Goal: Task Accomplishment & Management: Manage account settings

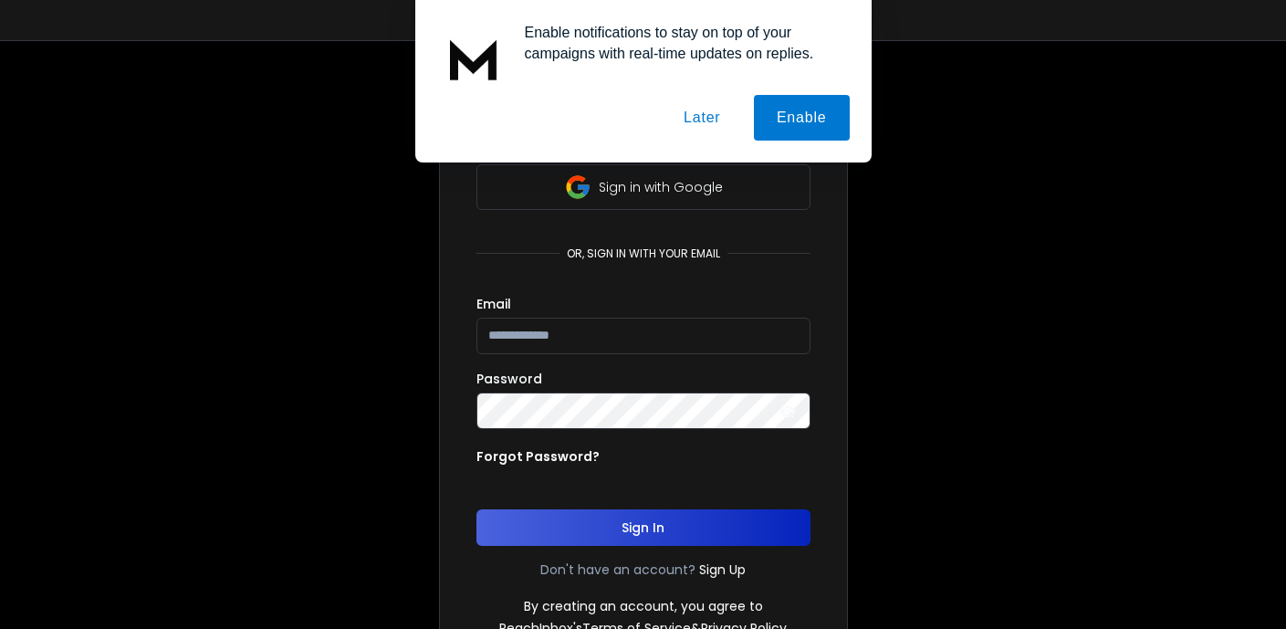
type input "**********"
click at [576, 525] on button "Sign In" at bounding box center [644, 527] width 334 height 37
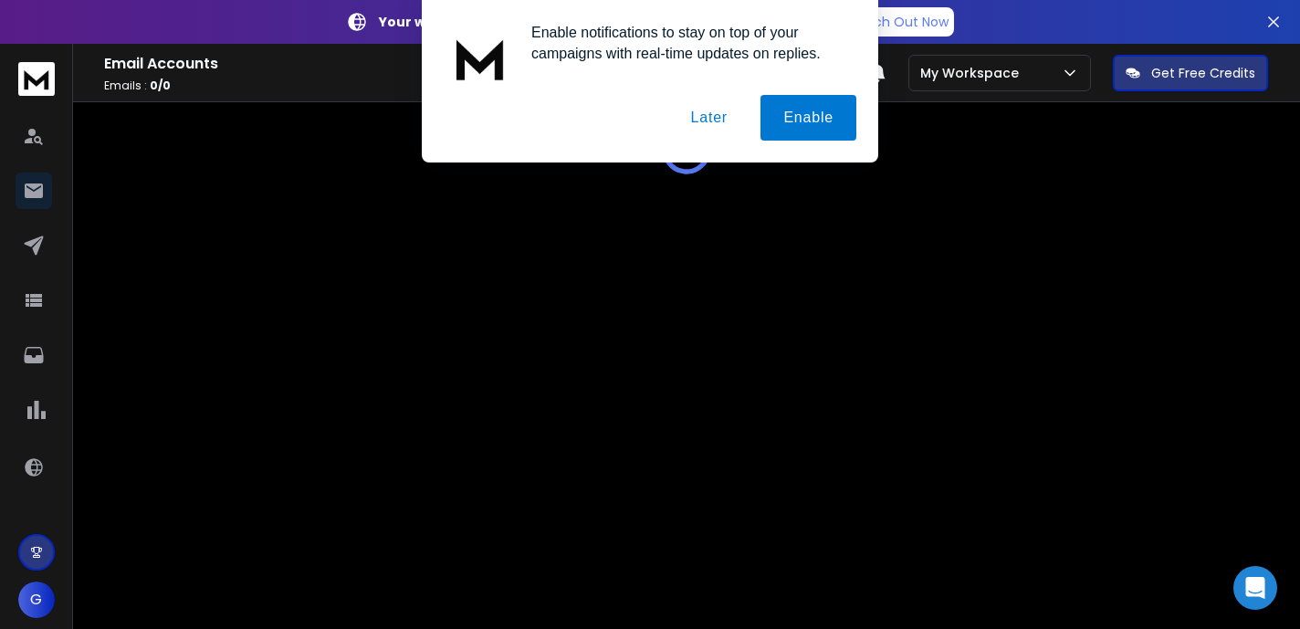
click at [712, 125] on button "Later" at bounding box center [708, 118] width 82 height 46
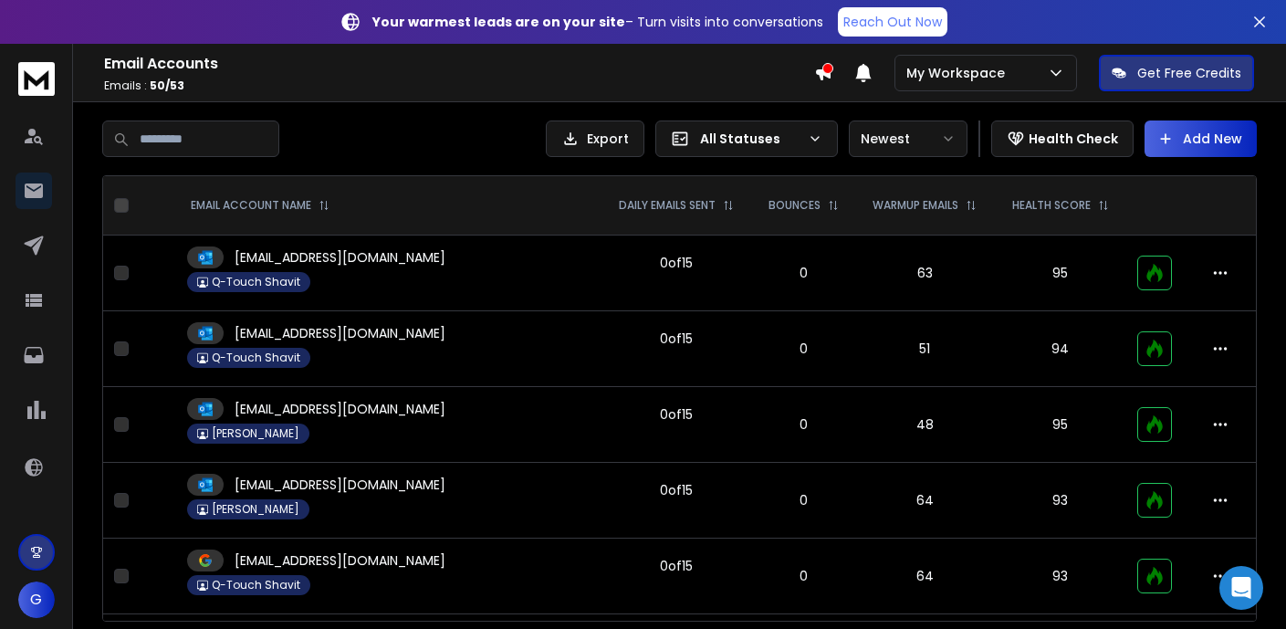
click at [737, 141] on p "All Statuses" at bounding box center [750, 139] width 100 height 18
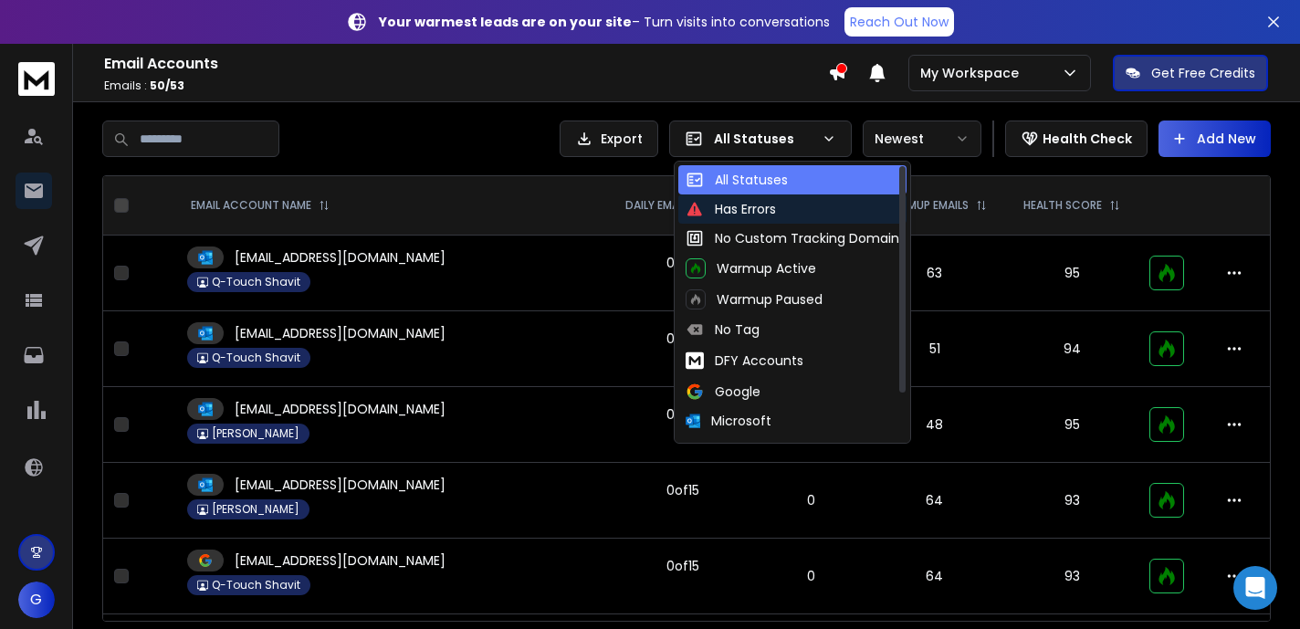
click at [711, 215] on div "Has Errors" at bounding box center [731, 209] width 90 height 18
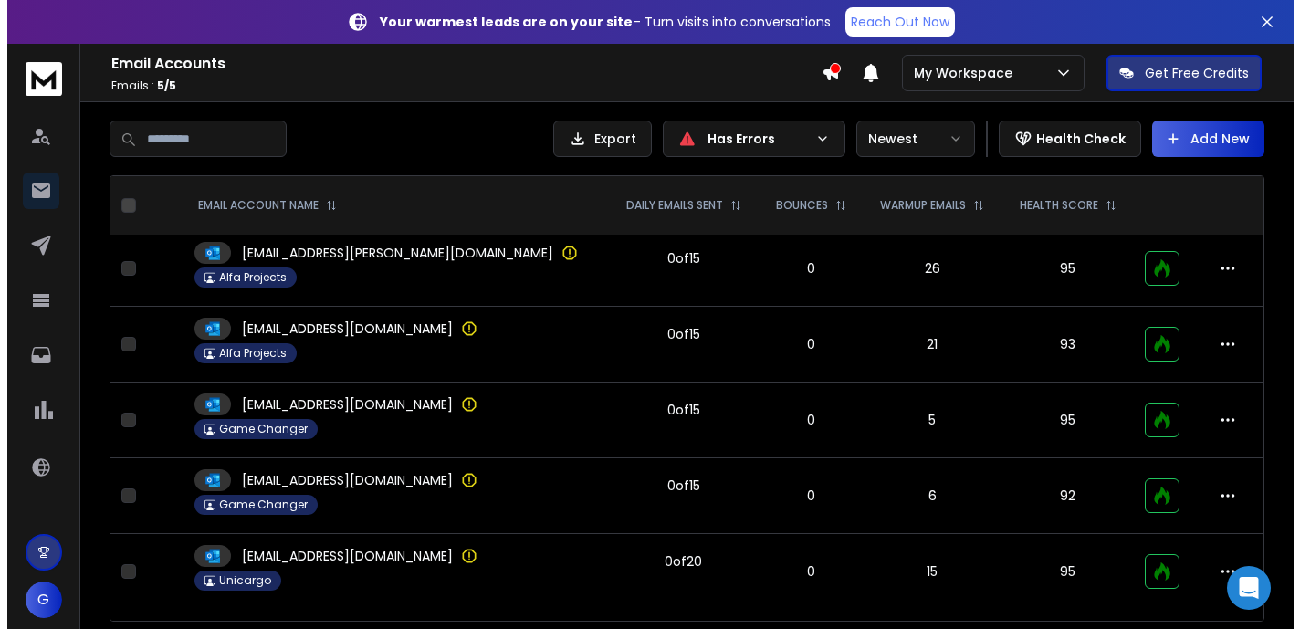
scroll to position [7, 0]
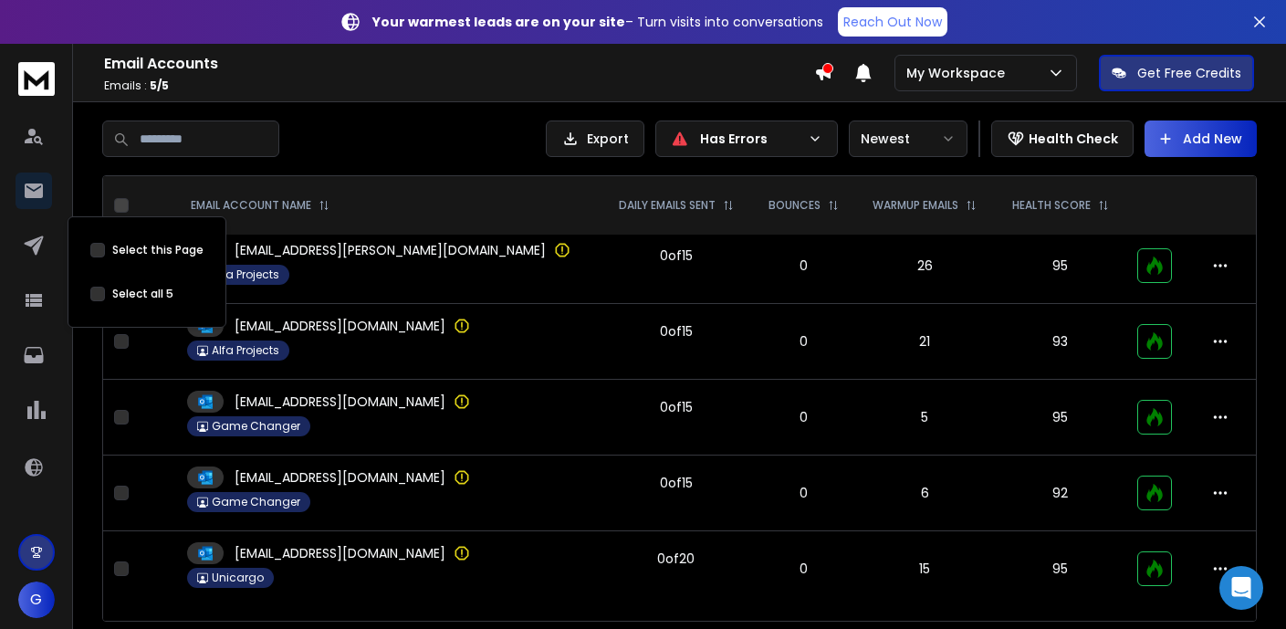
click at [101, 295] on button "Select this Page" at bounding box center [97, 294] width 15 height 15
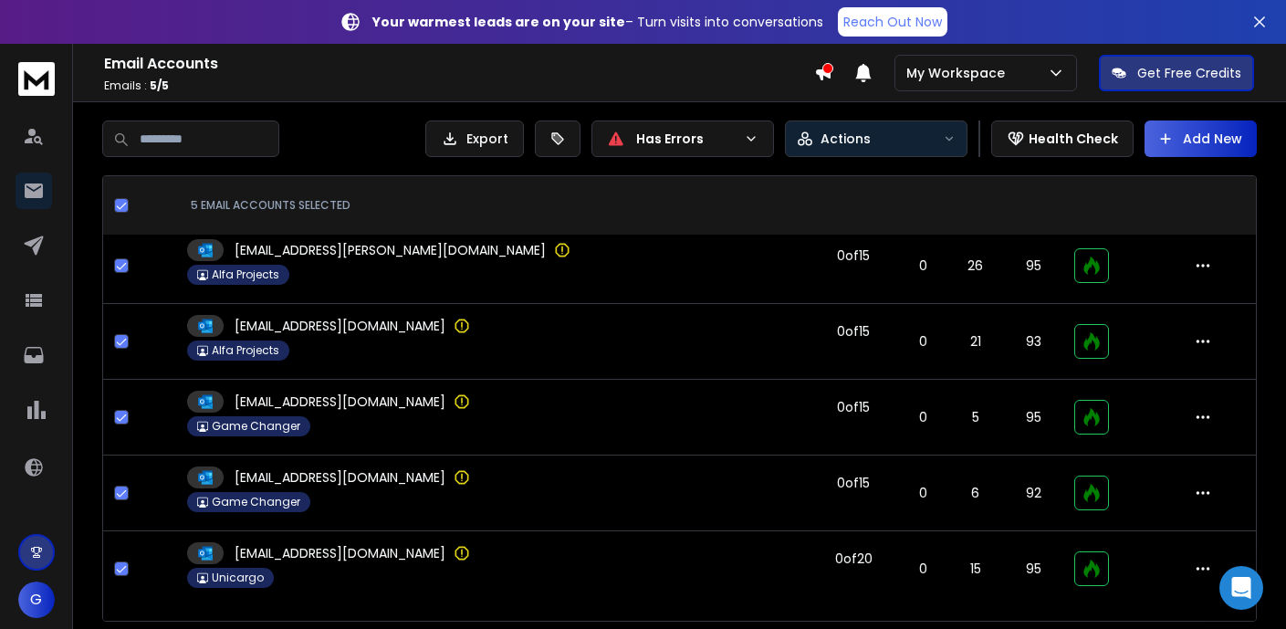
click at [844, 147] on p "Actions" at bounding box center [846, 139] width 50 height 18
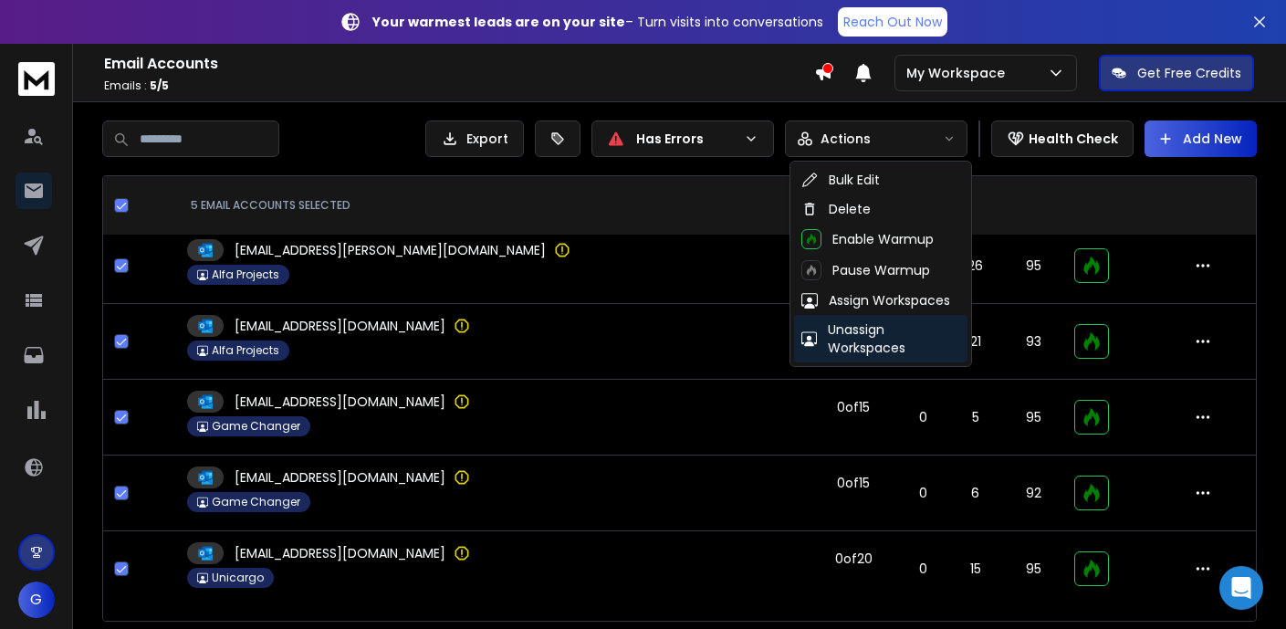
click at [664, 309] on td "[EMAIL_ADDRESS][DOMAIN_NAME] Alfa Projects" at bounding box center [492, 342] width 632 height 76
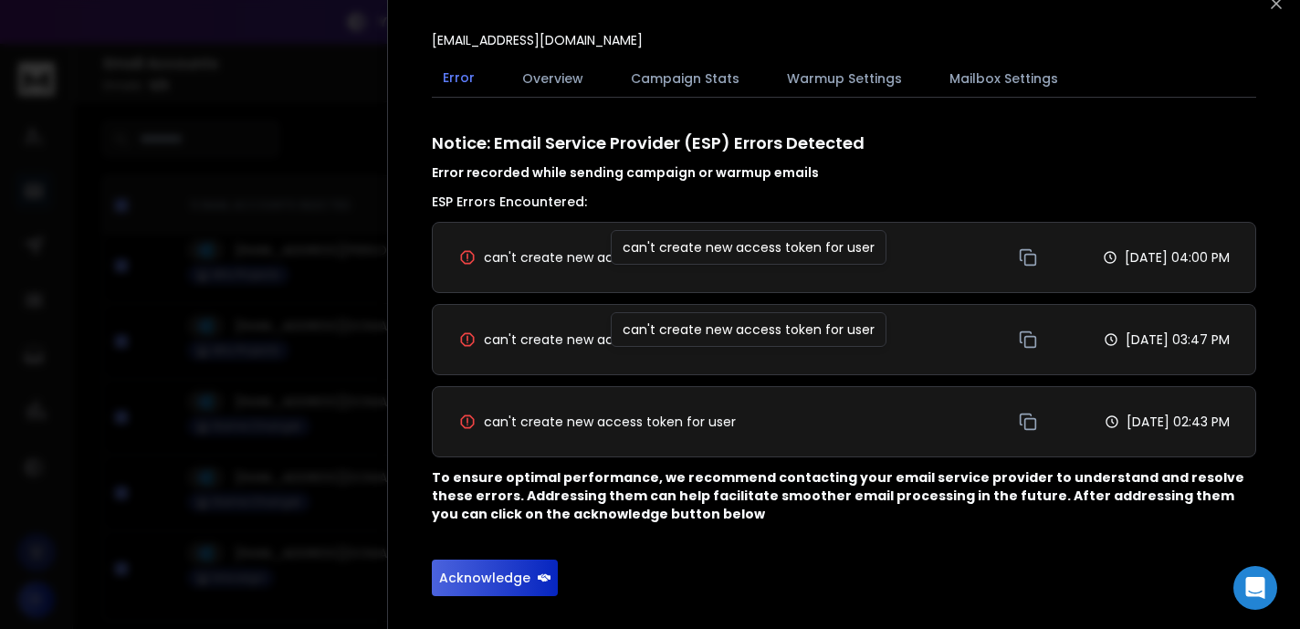
scroll to position [38, 0]
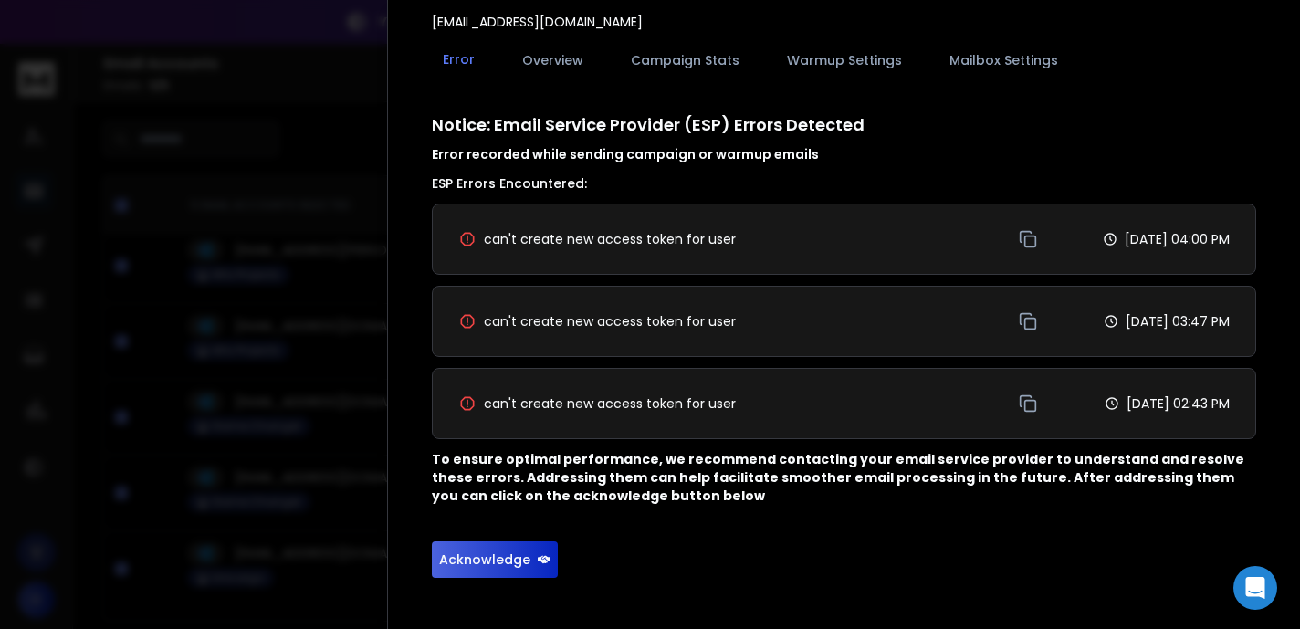
click at [488, 570] on button "Acknowledge" at bounding box center [495, 559] width 126 height 37
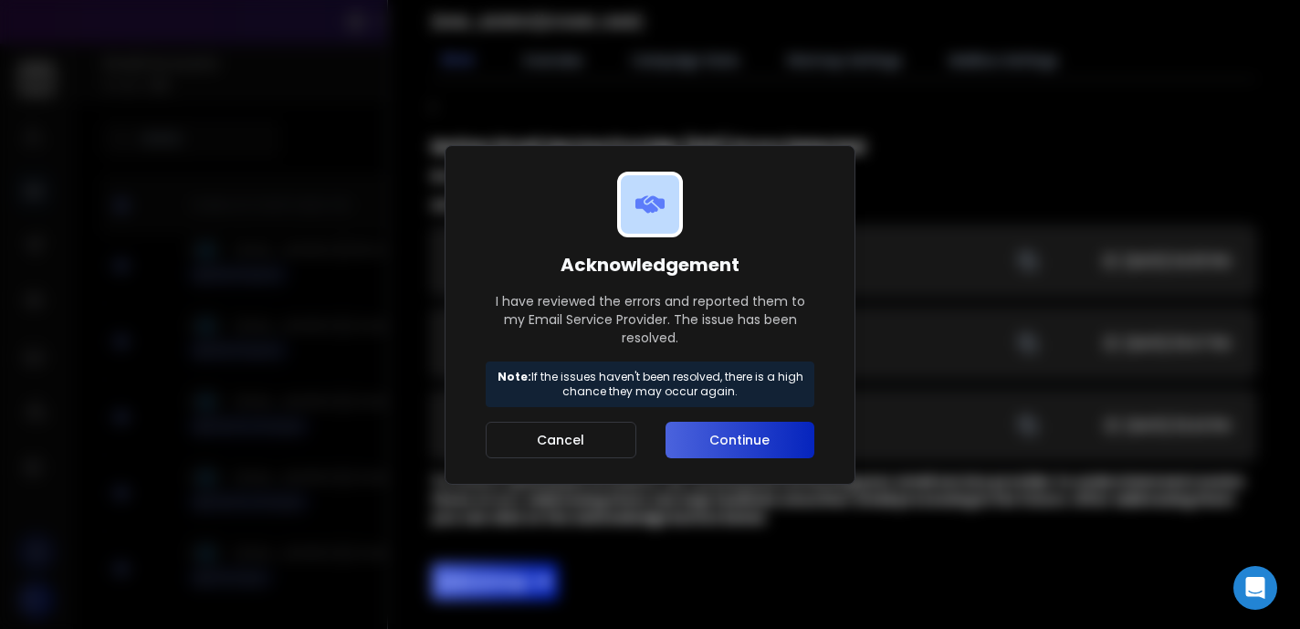
click at [734, 436] on button "Continue" at bounding box center [740, 440] width 149 height 37
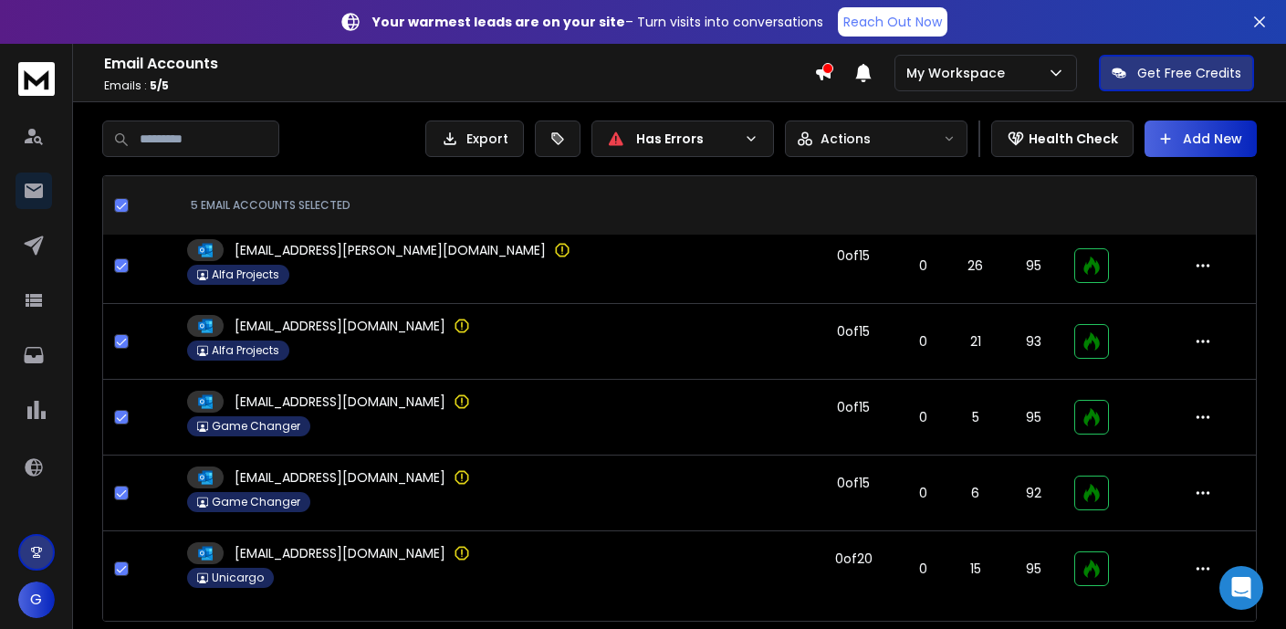
click at [445, 258] on p "[EMAIL_ADDRESS][PERSON_NAME][DOMAIN_NAME]" at bounding box center [390, 250] width 311 height 18
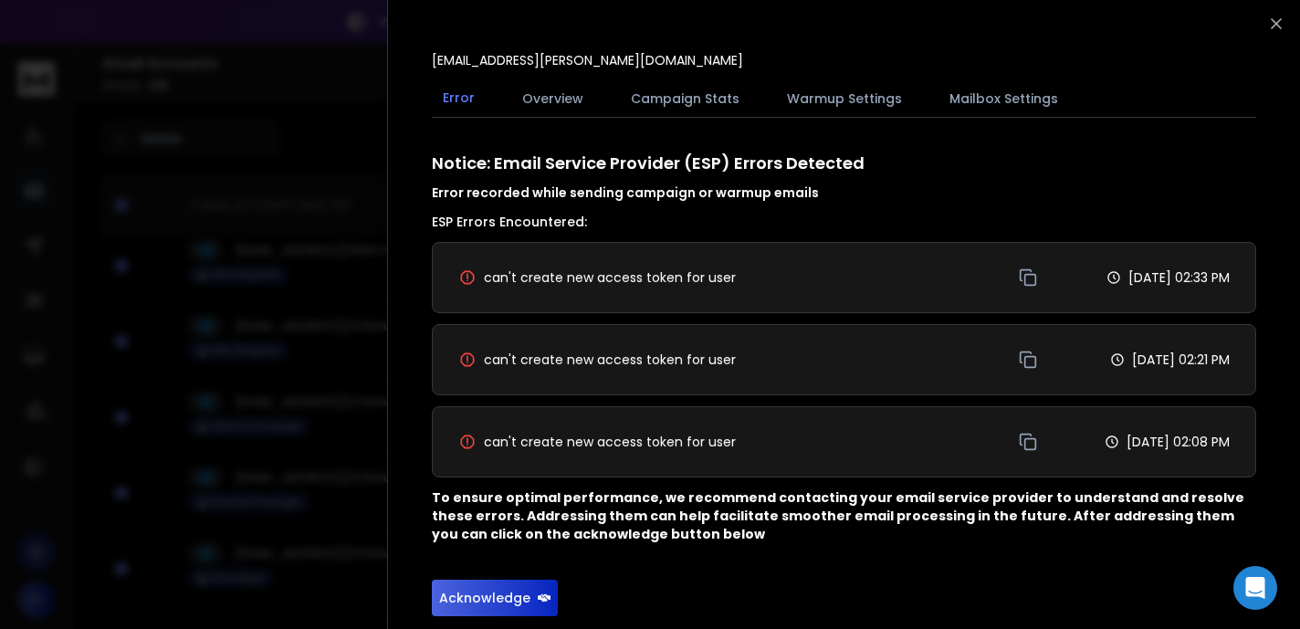
scroll to position [38, 0]
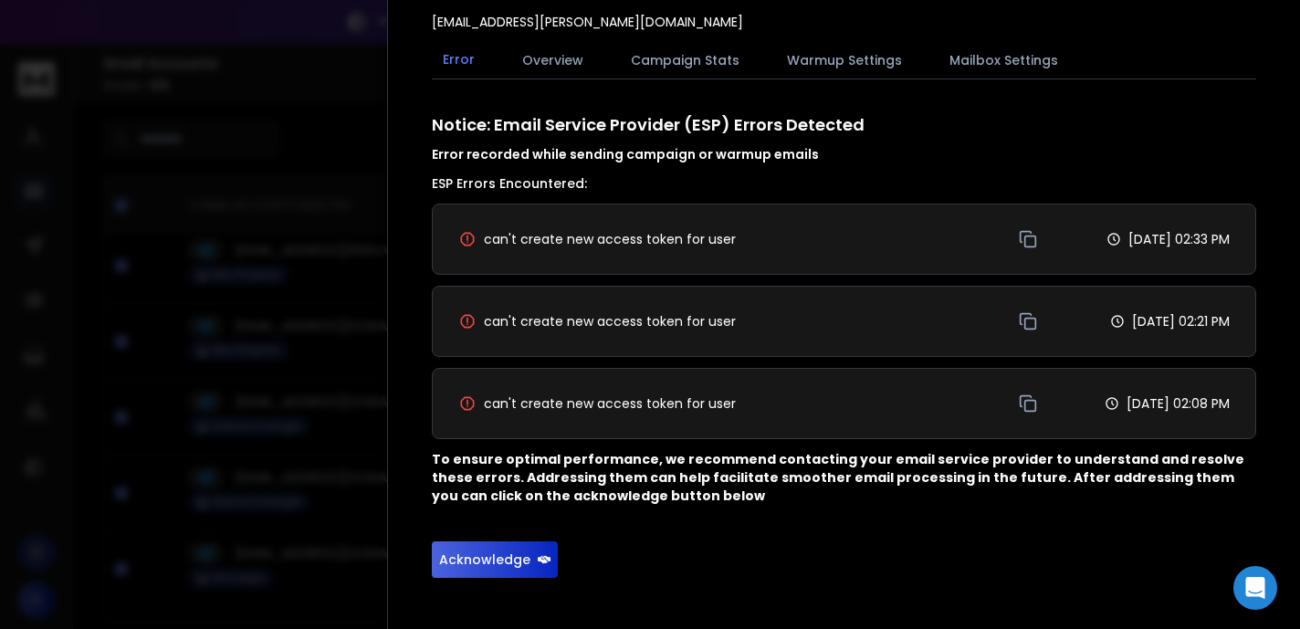
click at [478, 572] on button "Acknowledge" at bounding box center [495, 559] width 126 height 37
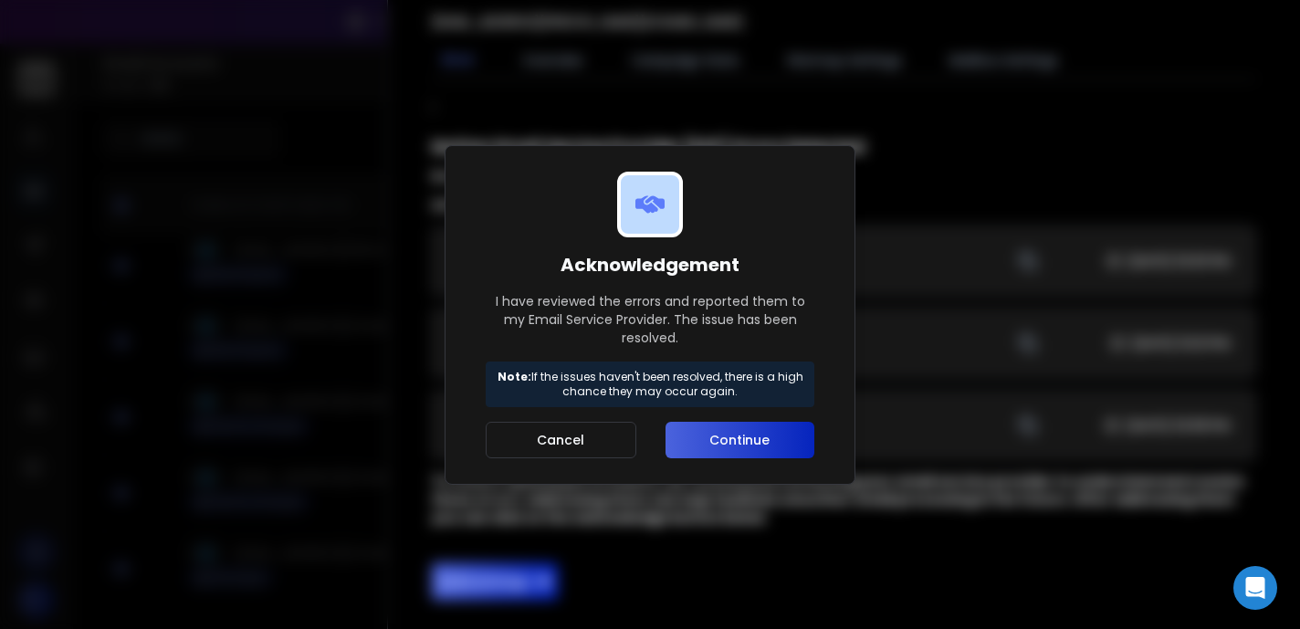
click at [702, 440] on button "Continue" at bounding box center [740, 440] width 149 height 37
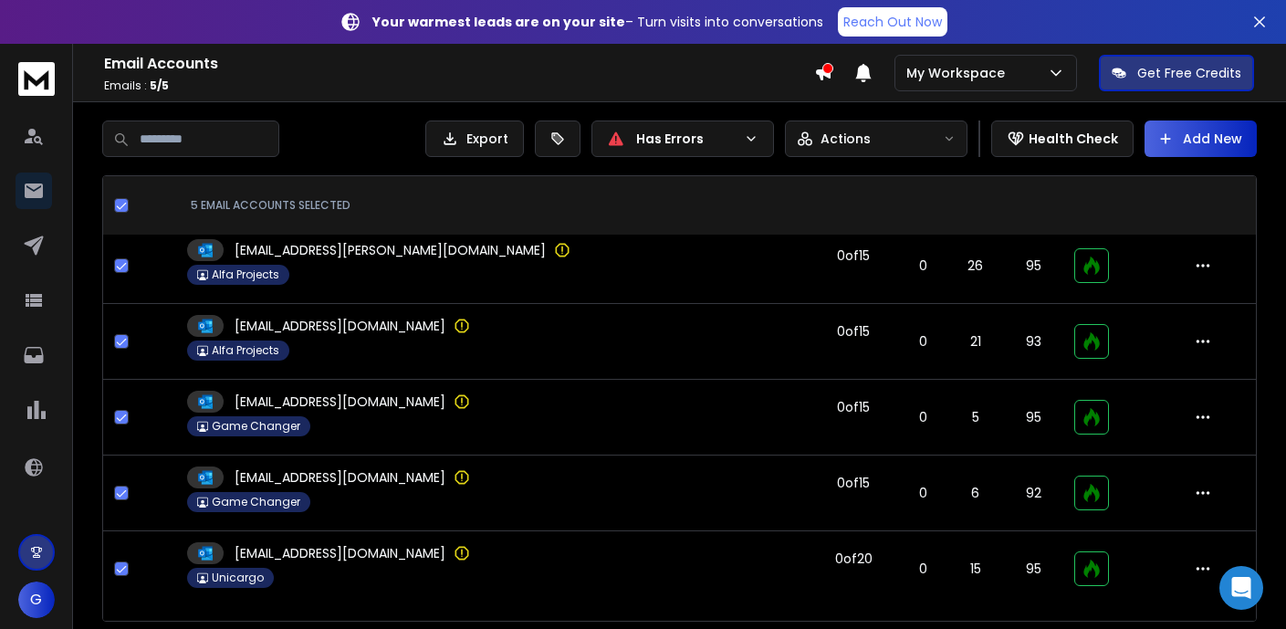
click at [357, 557] on p "[EMAIL_ADDRESS][DOMAIN_NAME]" at bounding box center [340, 553] width 211 height 18
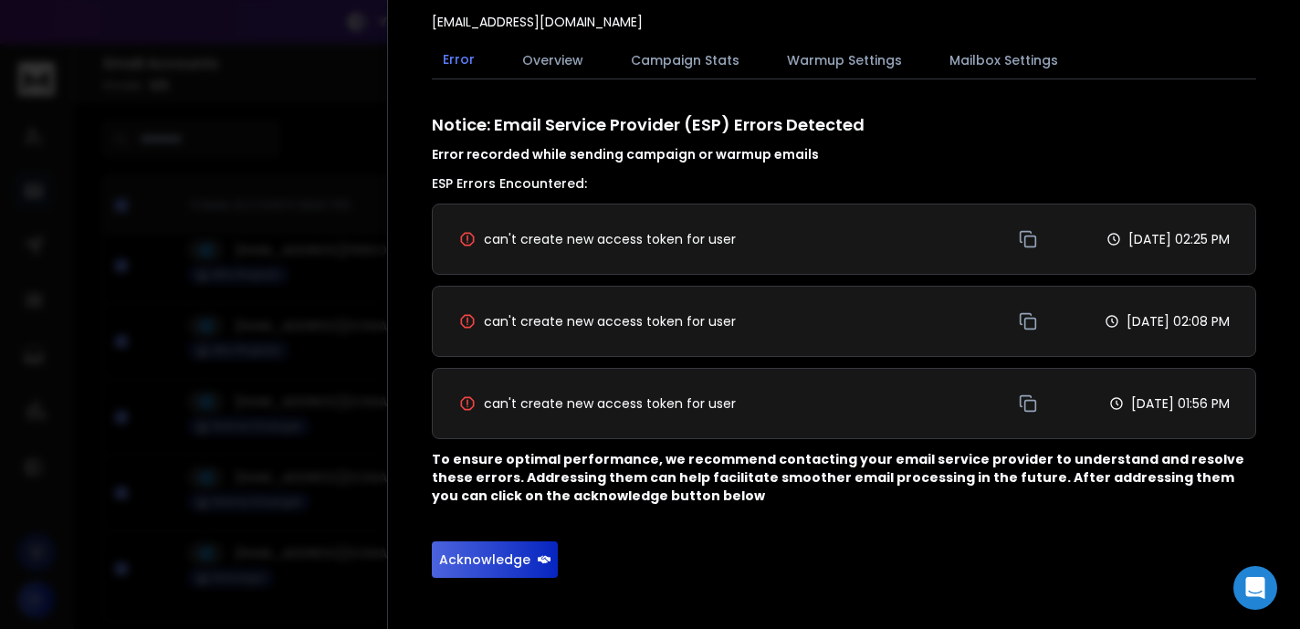
click at [486, 550] on button "Acknowledge" at bounding box center [495, 559] width 126 height 37
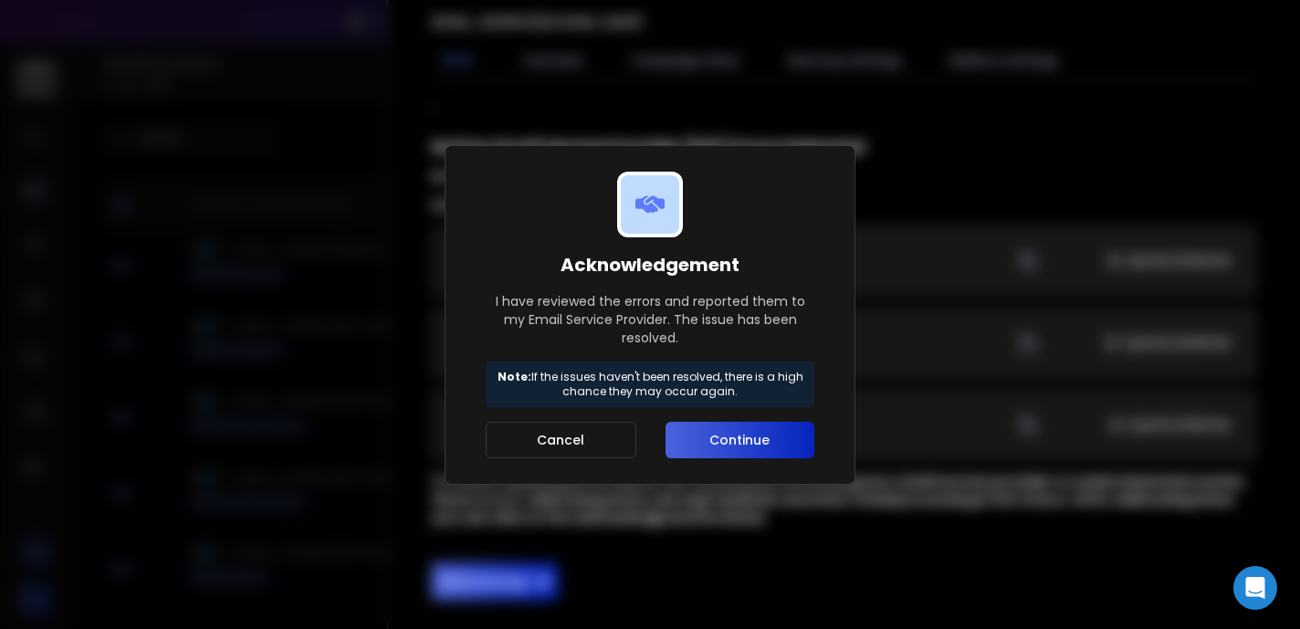
click at [709, 438] on button "Continue" at bounding box center [740, 440] width 149 height 37
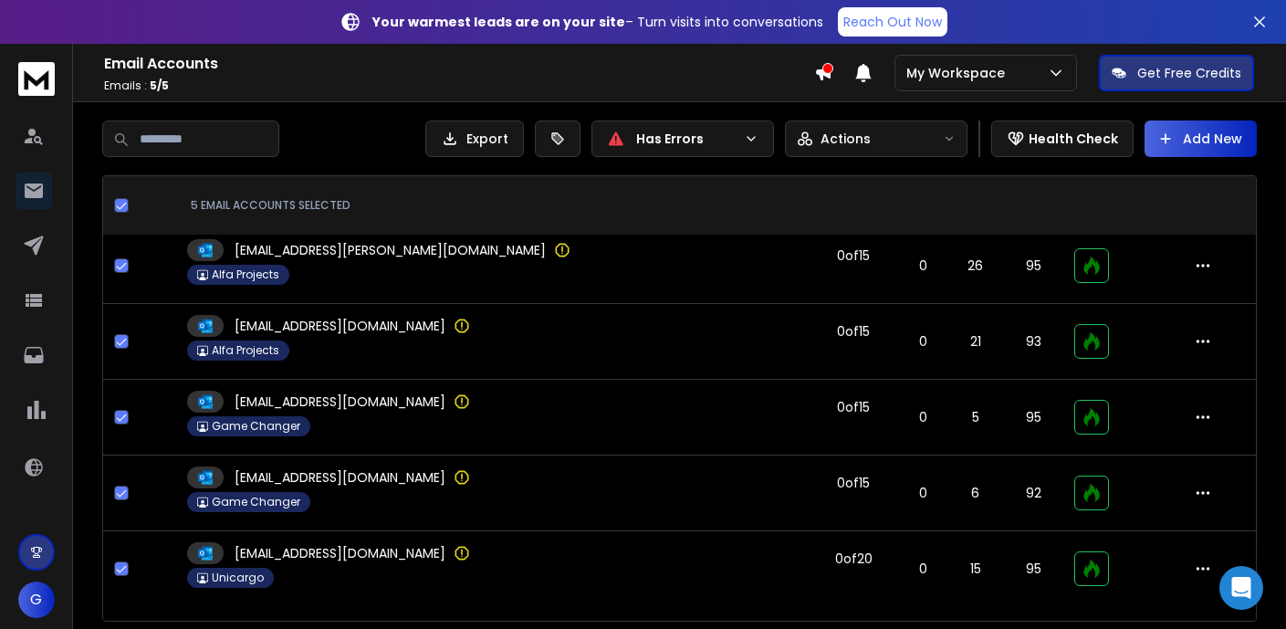
click at [333, 474] on p "[EMAIL_ADDRESS][DOMAIN_NAME]" at bounding box center [340, 477] width 211 height 18
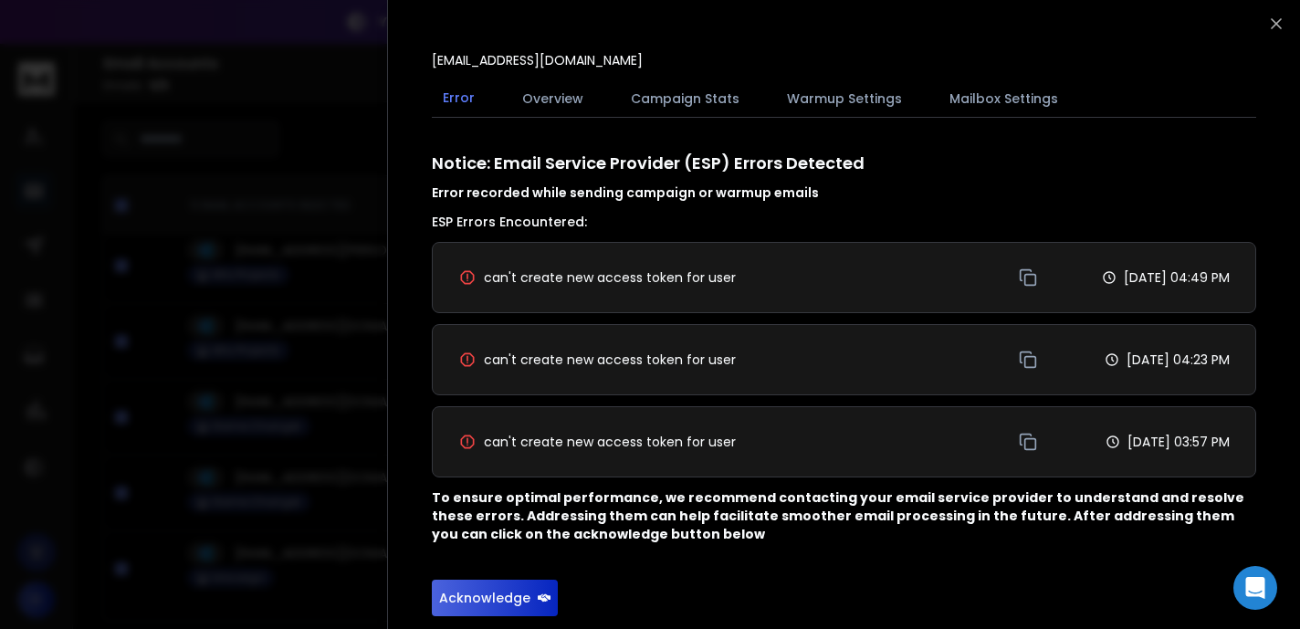
click at [480, 594] on button "Acknowledge" at bounding box center [495, 598] width 126 height 37
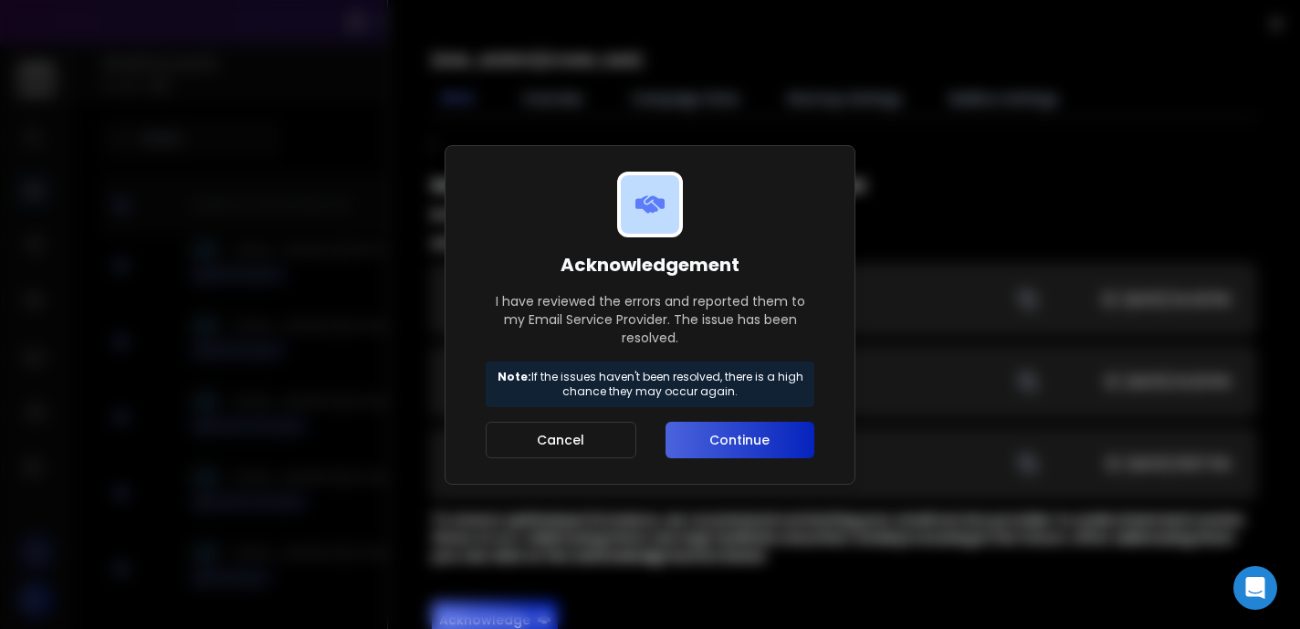
click at [765, 438] on button "Continue" at bounding box center [740, 440] width 149 height 37
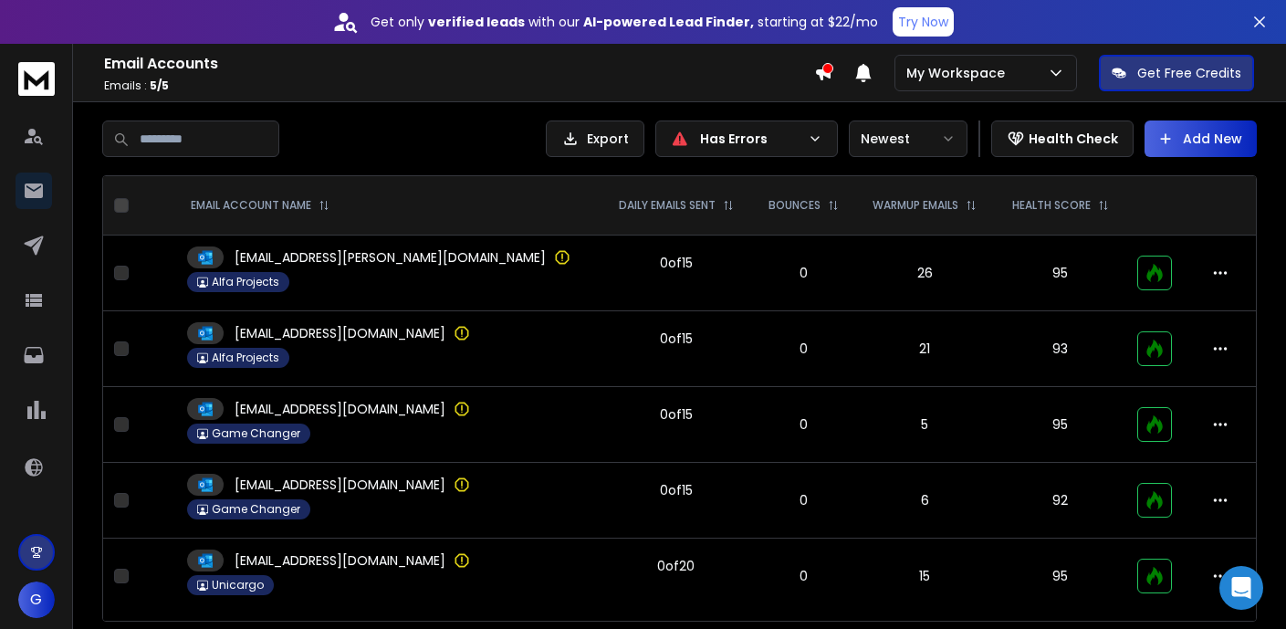
click at [769, 146] on p "Has Errors" at bounding box center [750, 139] width 100 height 18
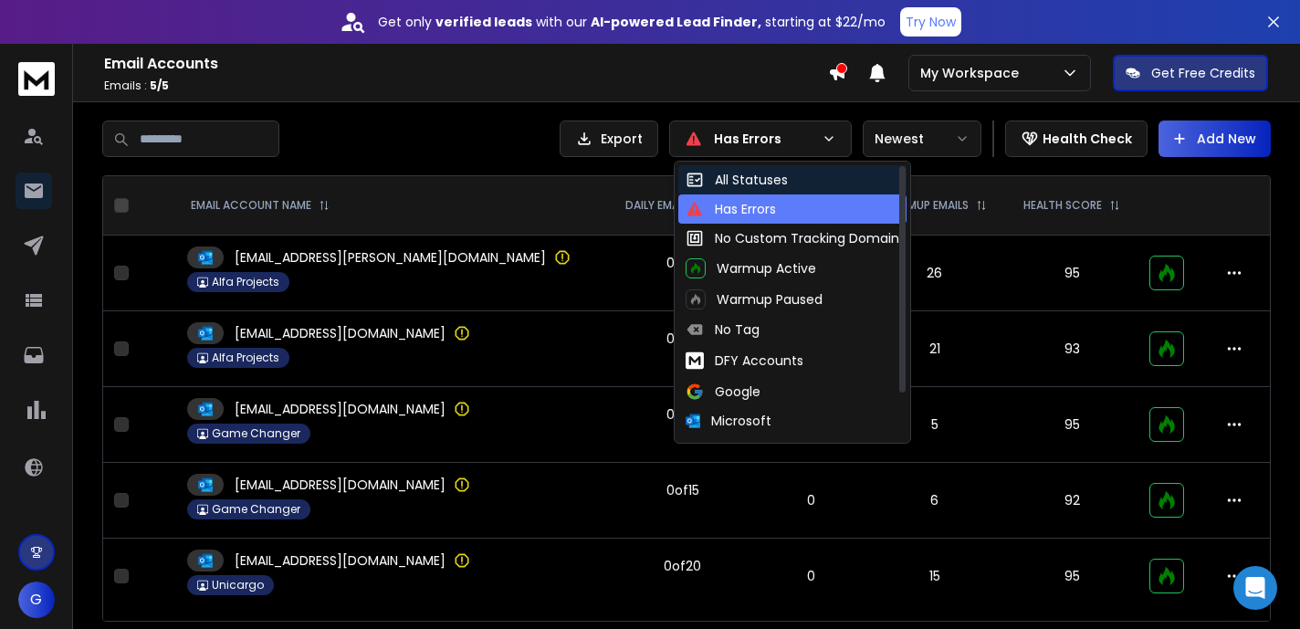
click at [736, 184] on div "All Statuses" at bounding box center [737, 180] width 102 height 18
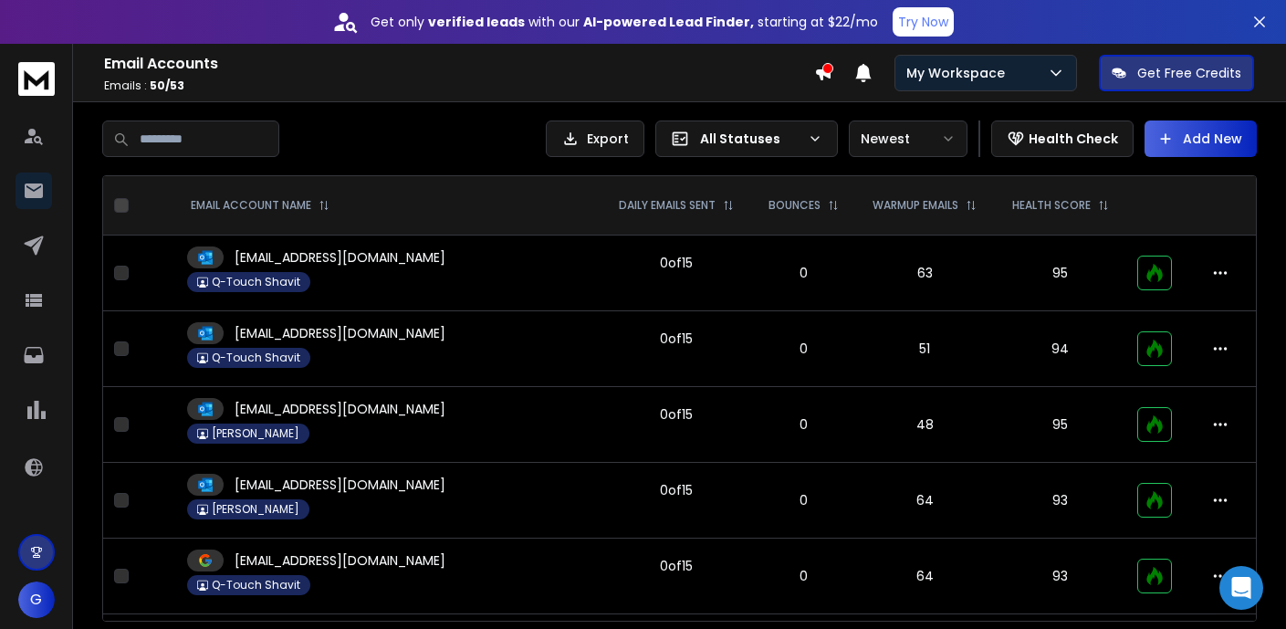
click at [918, 83] on button "My Workspace" at bounding box center [986, 73] width 183 height 37
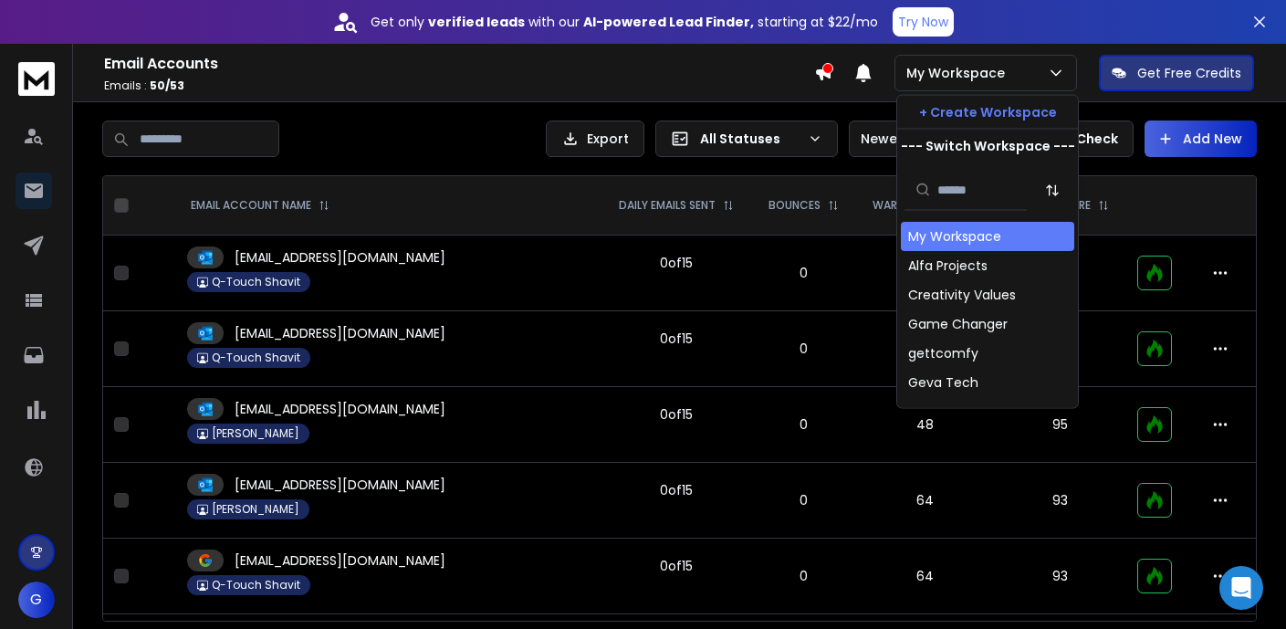
click at [761, 160] on div "Export All Statuses Newest Health Check Add New EMAIL ACCOUNT NAME DAILY EMAILS…" at bounding box center [679, 371] width 1155 height 501
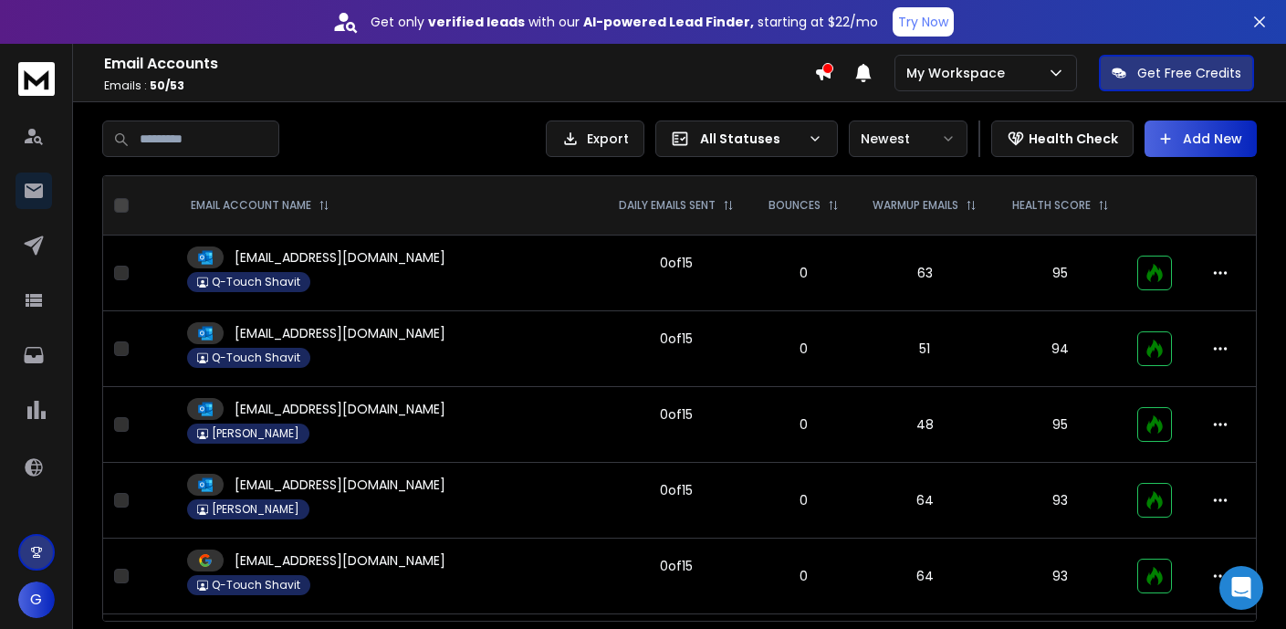
click at [754, 152] on div "All Statuses" at bounding box center [747, 139] width 183 height 37
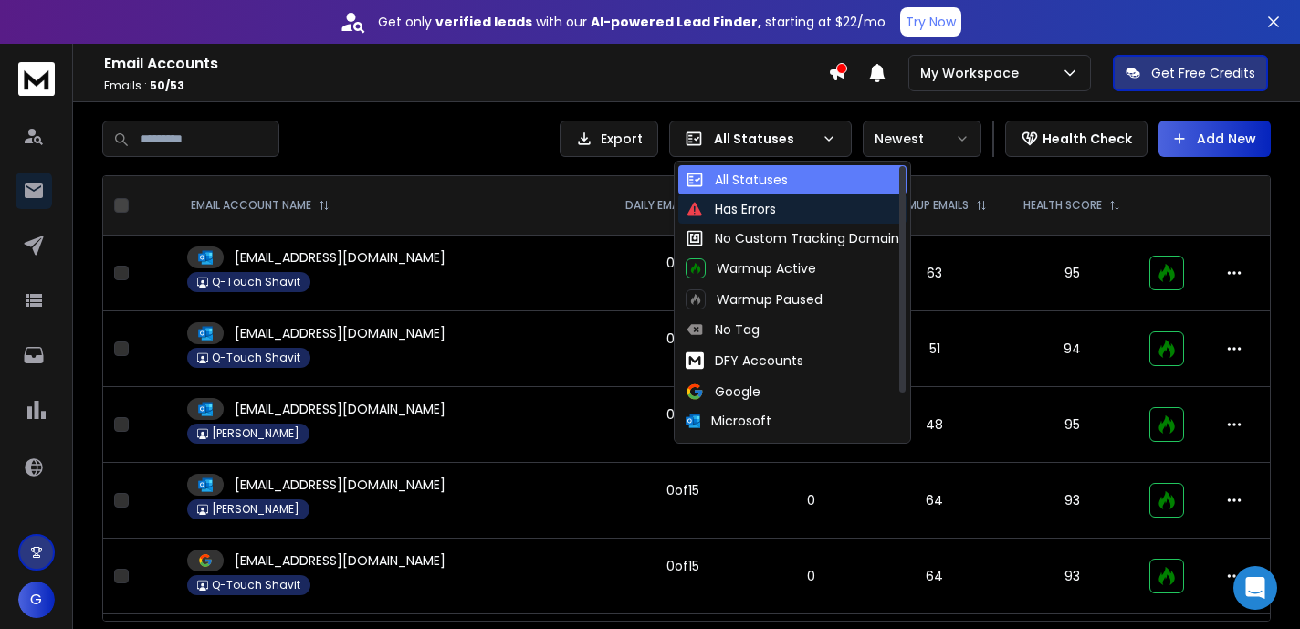
click at [731, 208] on div "Has Errors" at bounding box center [731, 209] width 90 height 18
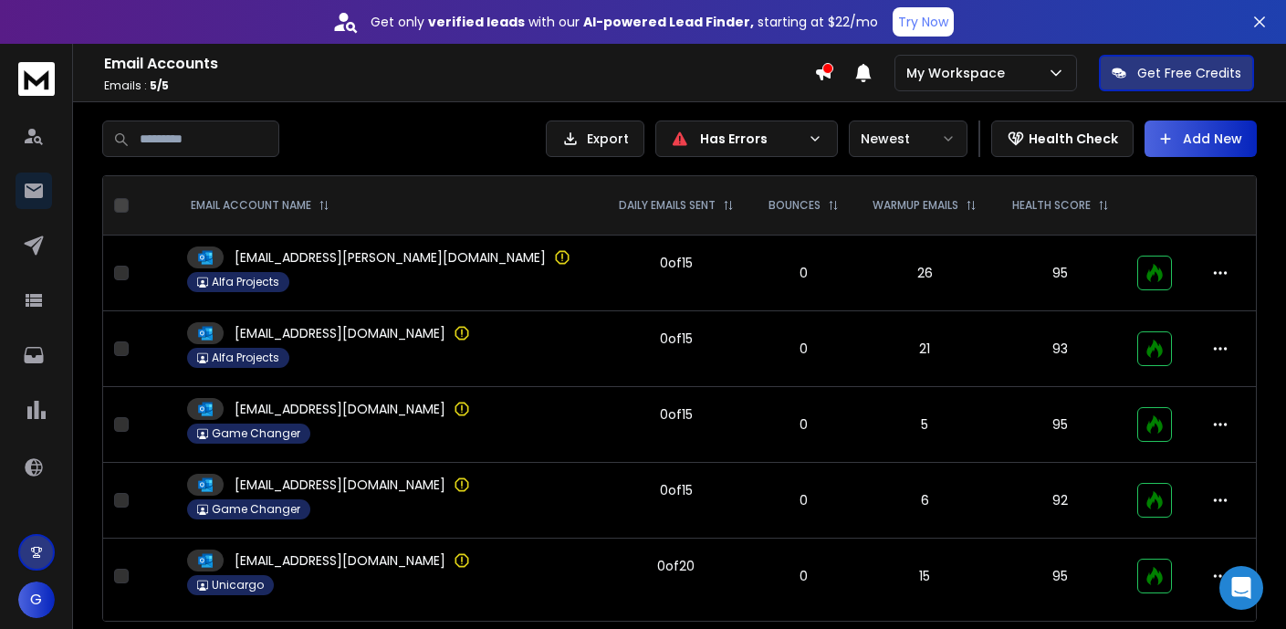
click at [377, 258] on p "[EMAIL_ADDRESS][PERSON_NAME][DOMAIN_NAME]" at bounding box center [390, 257] width 311 height 18
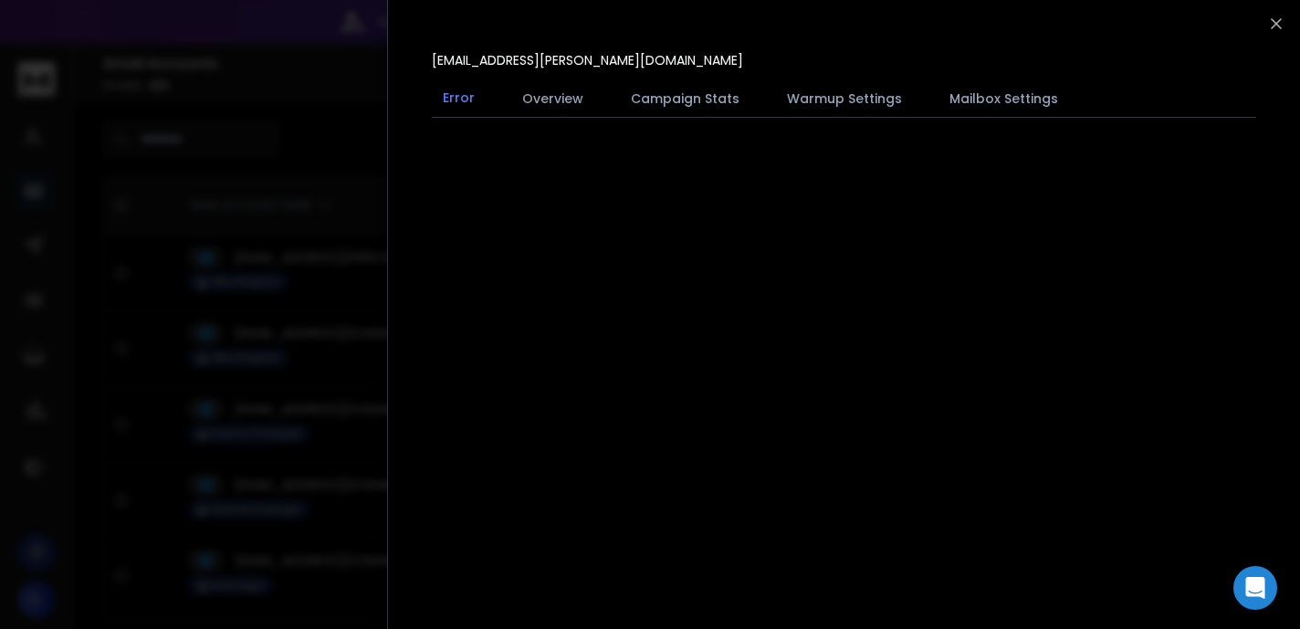
click at [546, 89] on button "Overview" at bounding box center [552, 99] width 83 height 40
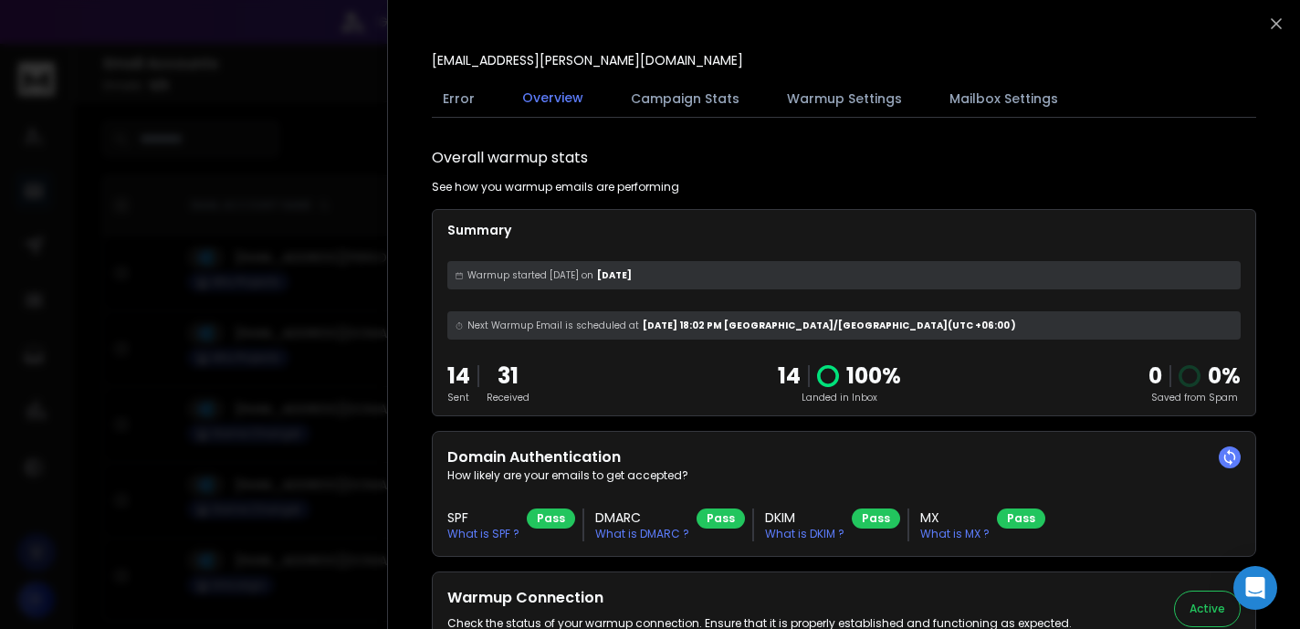
click at [826, 95] on button "Warmup Settings" at bounding box center [844, 99] width 137 height 40
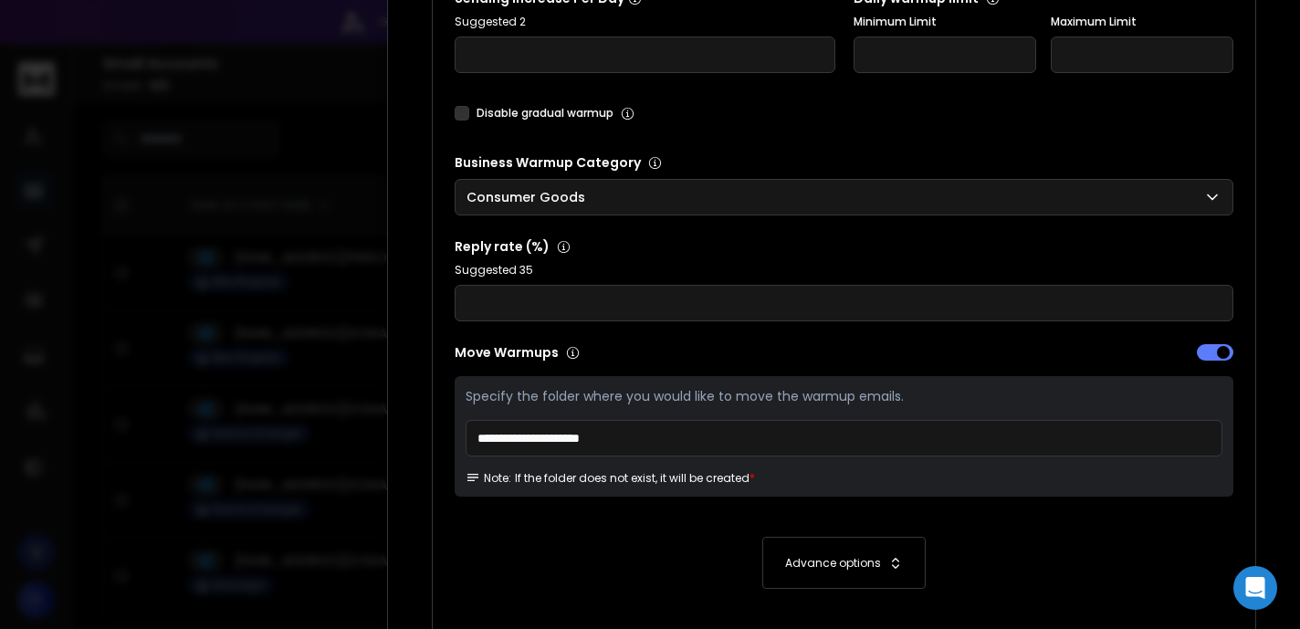
scroll to position [503, 0]
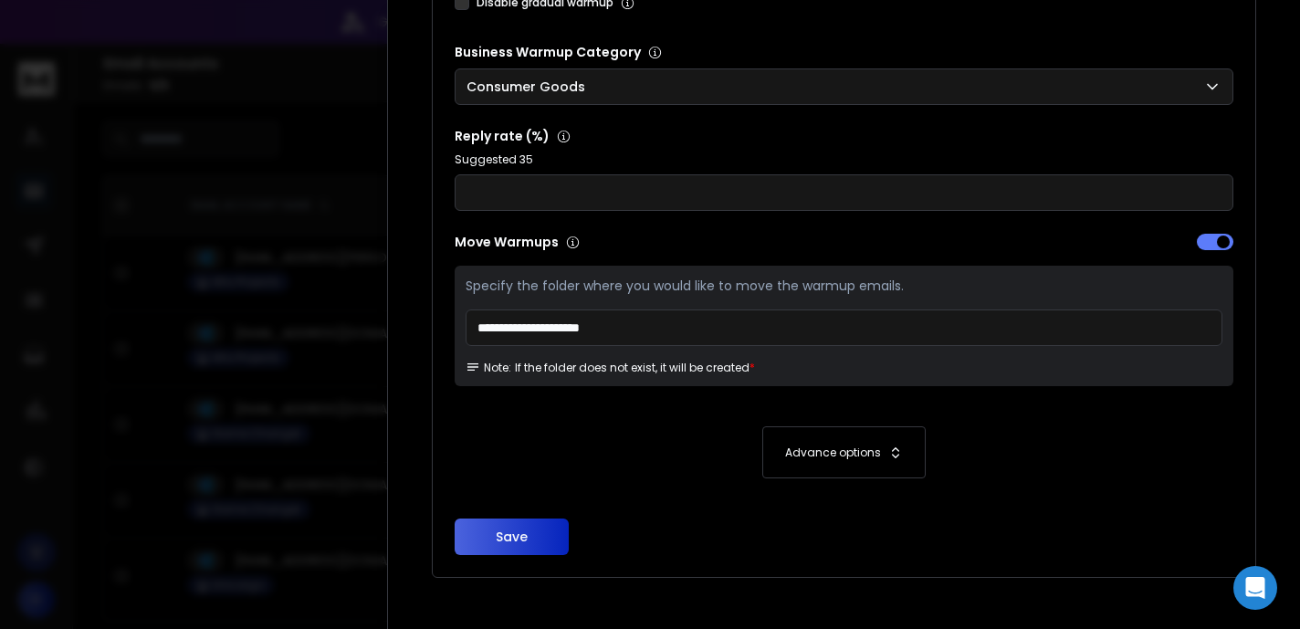
click at [497, 543] on button "Save" at bounding box center [512, 537] width 114 height 37
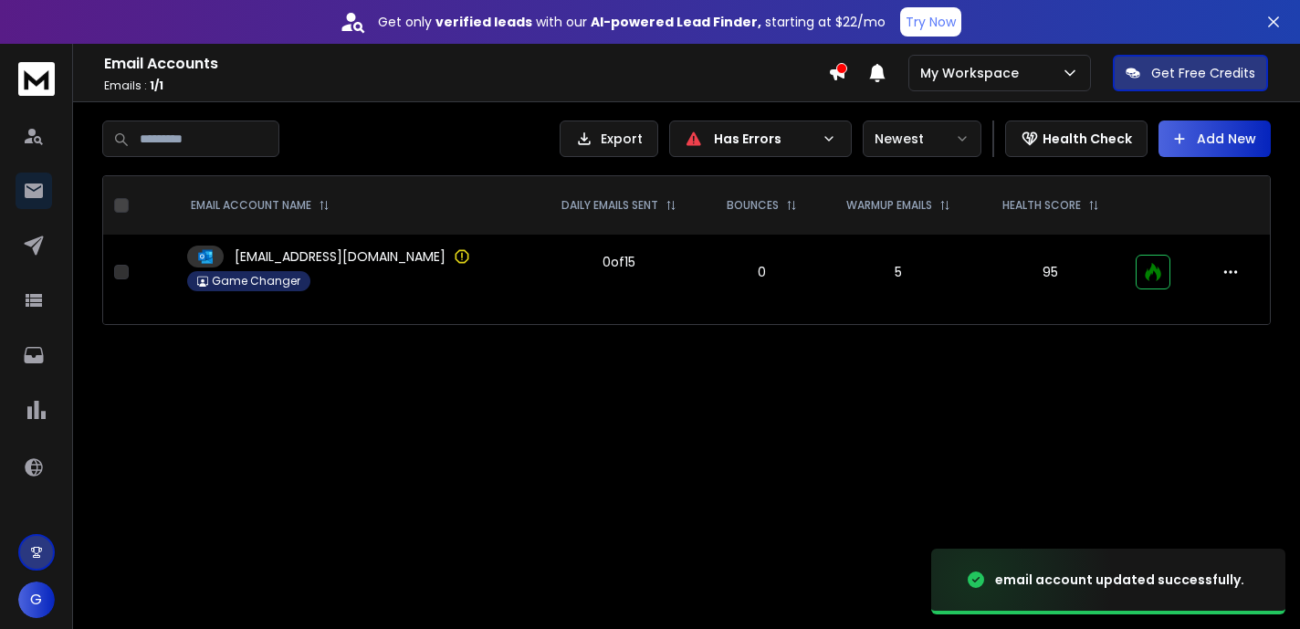
click at [367, 257] on p "[EMAIL_ADDRESS][DOMAIN_NAME]" at bounding box center [340, 256] width 211 height 18
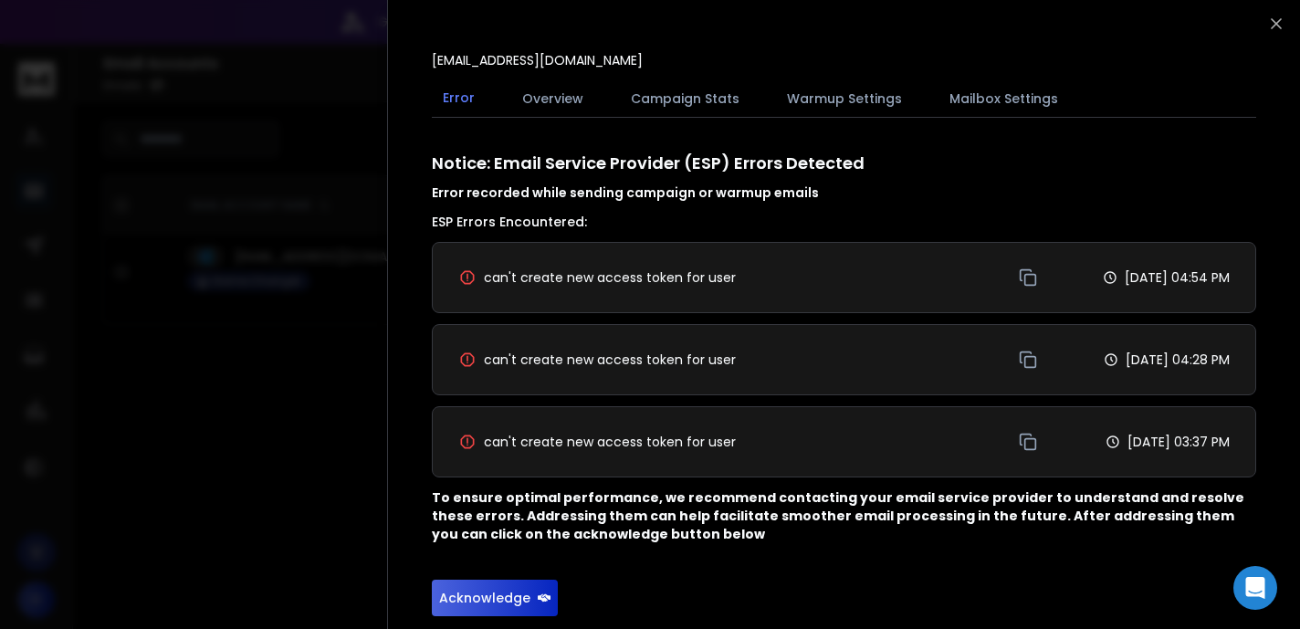
click at [850, 100] on button "Warmup Settings" at bounding box center [844, 99] width 137 height 40
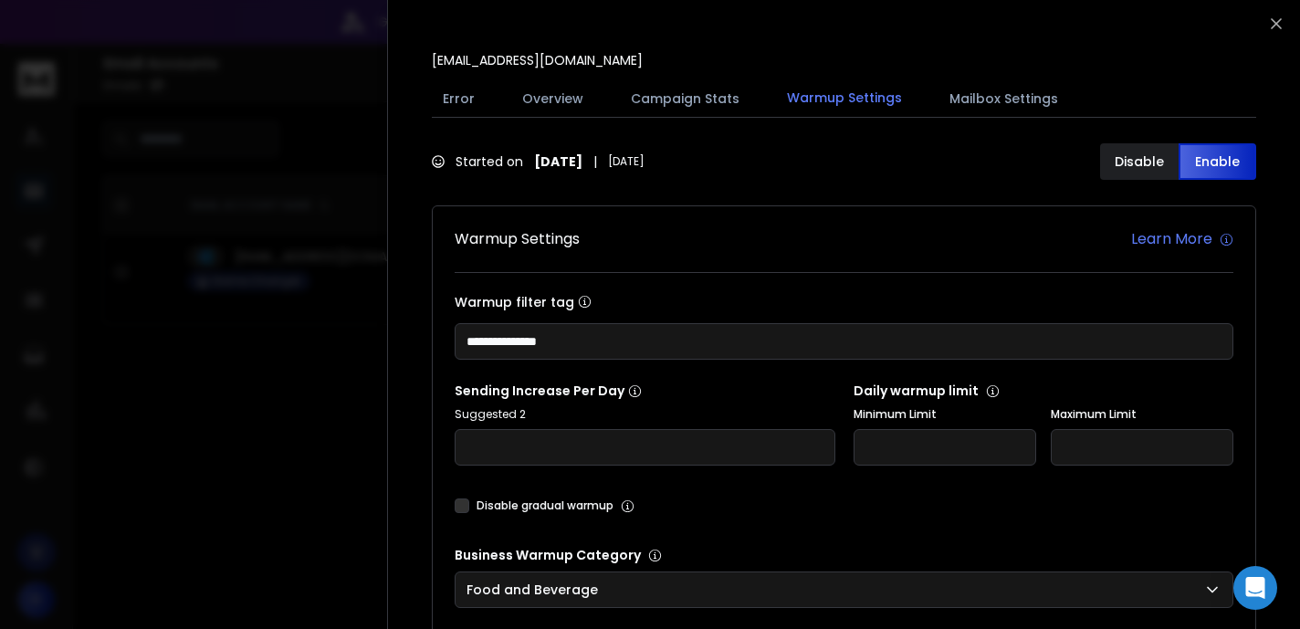
click at [525, 100] on button "Overview" at bounding box center [552, 99] width 83 height 40
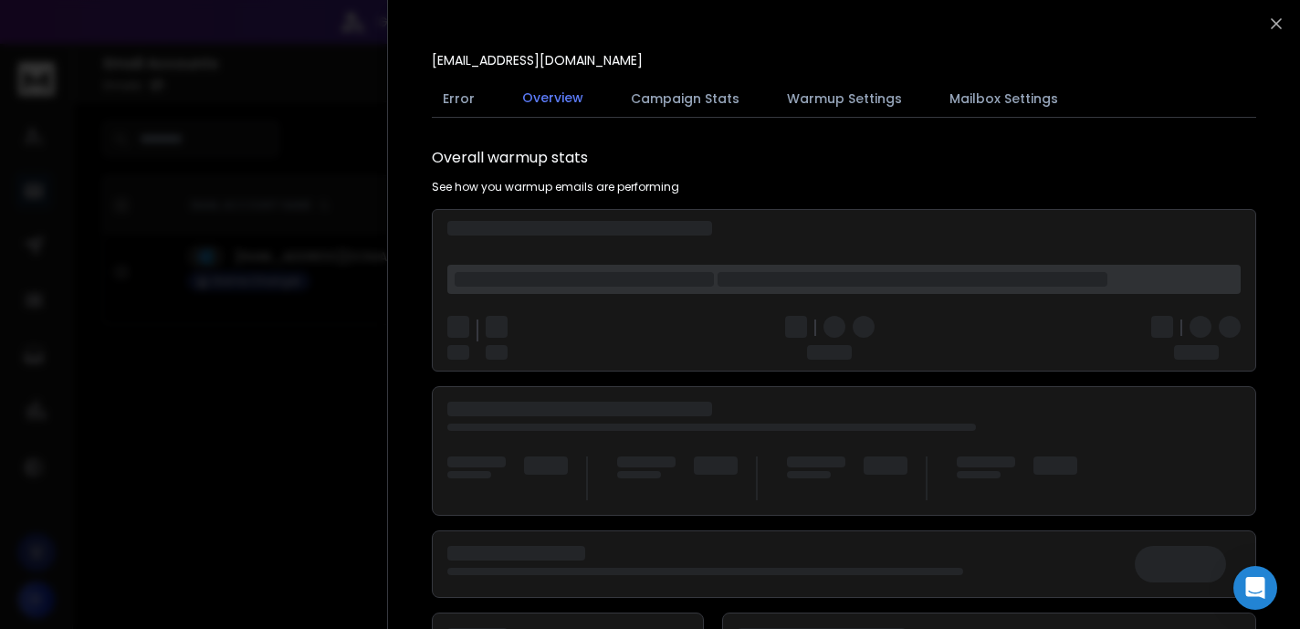
click at [803, 98] on button "Warmup Settings" at bounding box center [844, 99] width 137 height 40
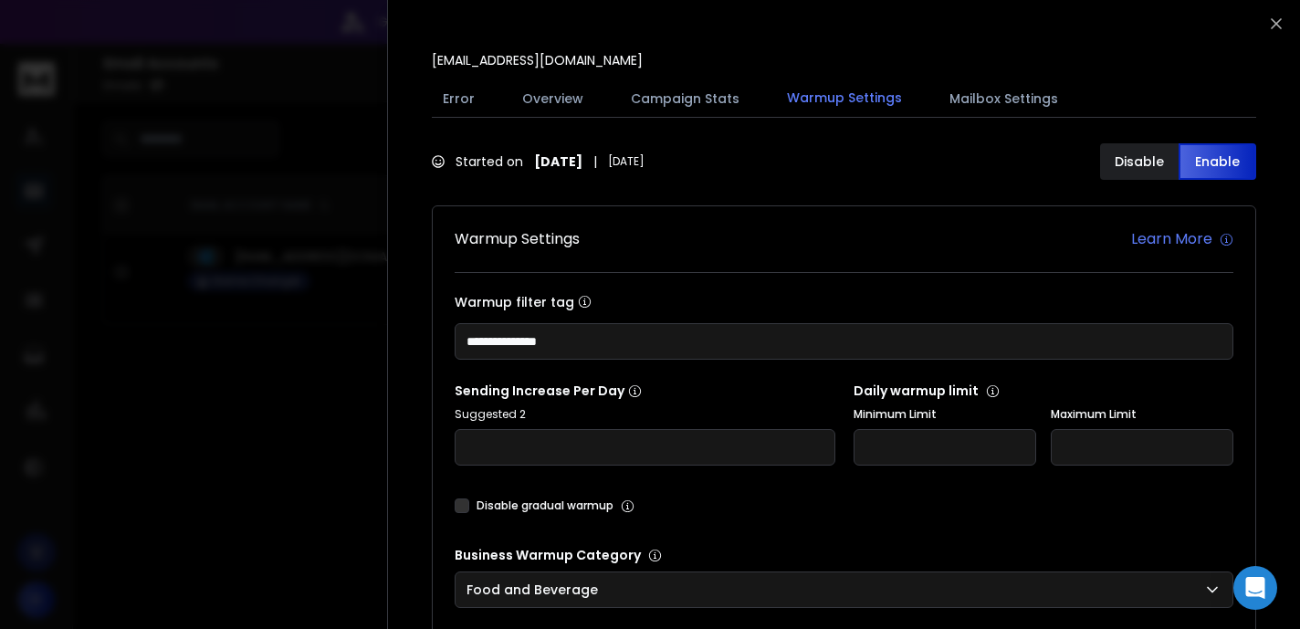
click at [463, 102] on button "Error" at bounding box center [459, 99] width 54 height 40
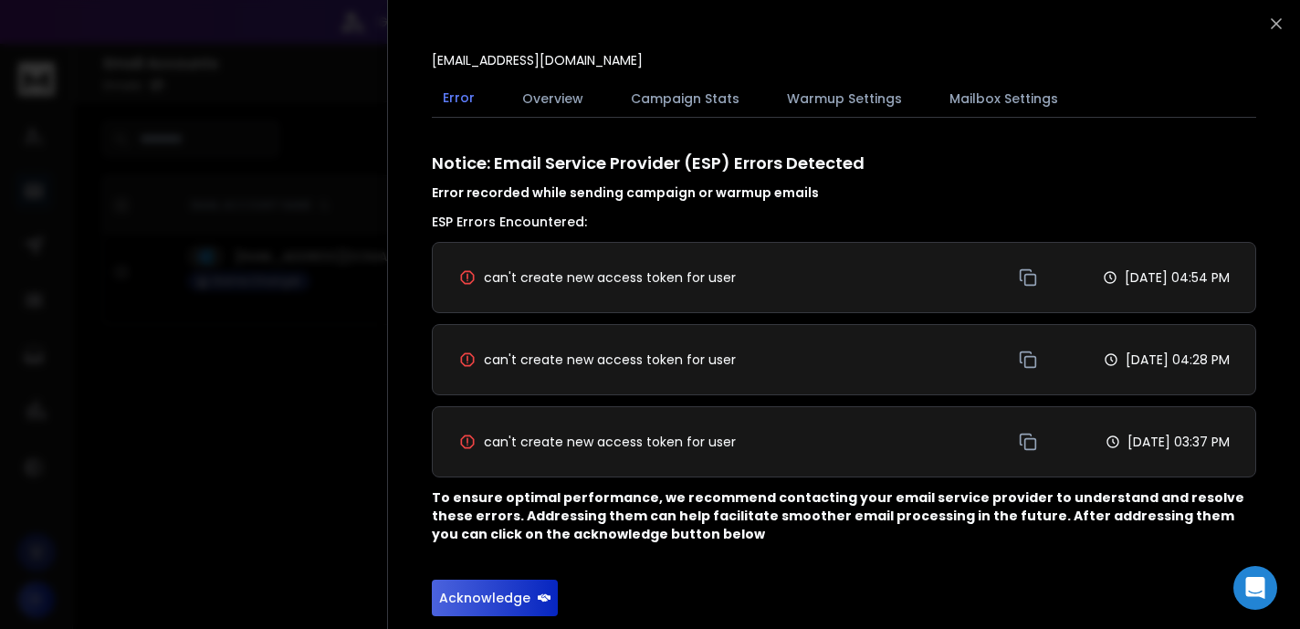
scroll to position [38, 0]
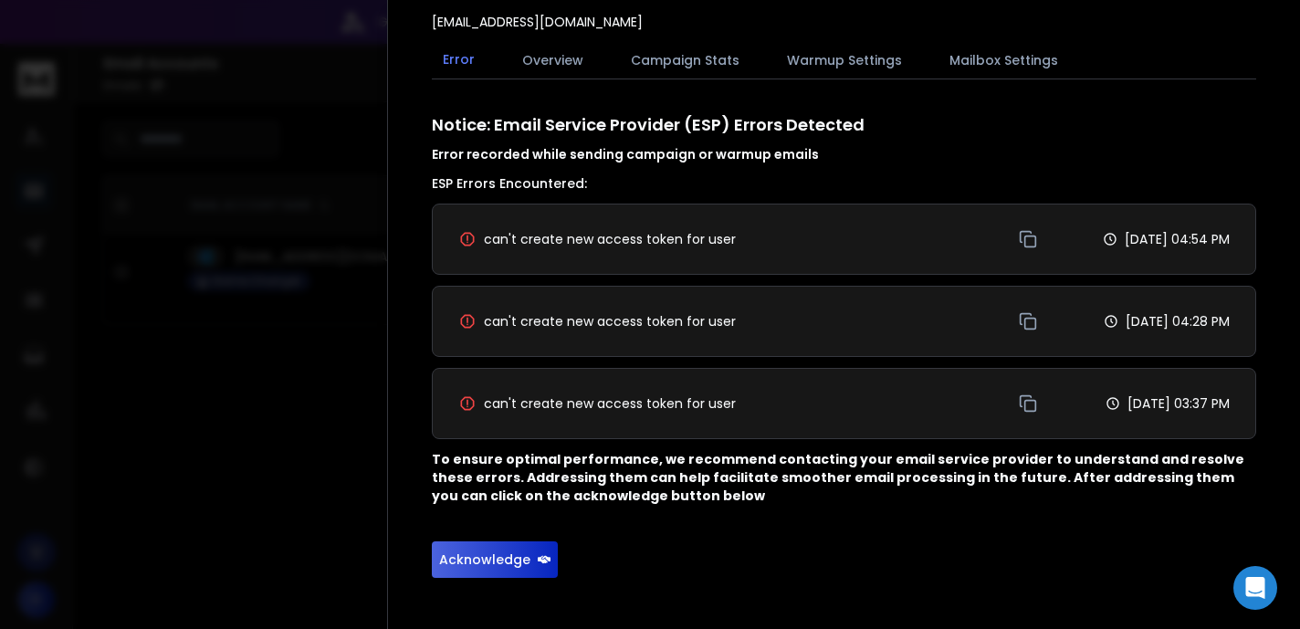
click at [498, 560] on button "Acknowledge" at bounding box center [495, 559] width 126 height 37
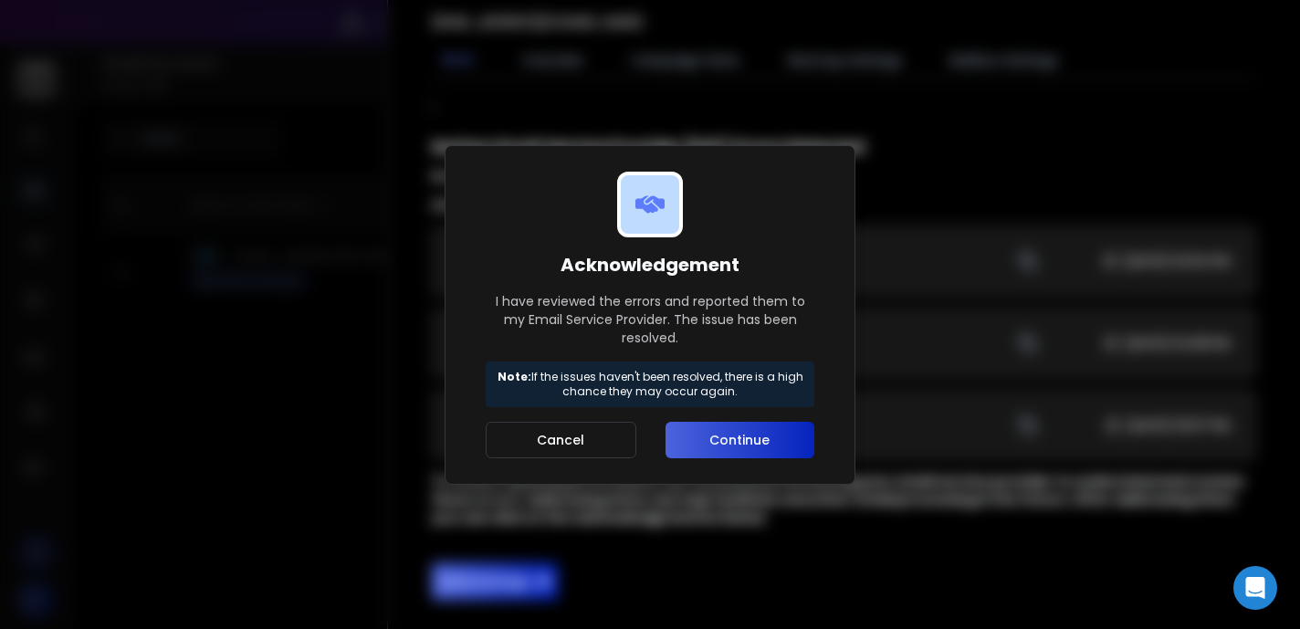
click at [742, 440] on button "Continue" at bounding box center [740, 440] width 149 height 37
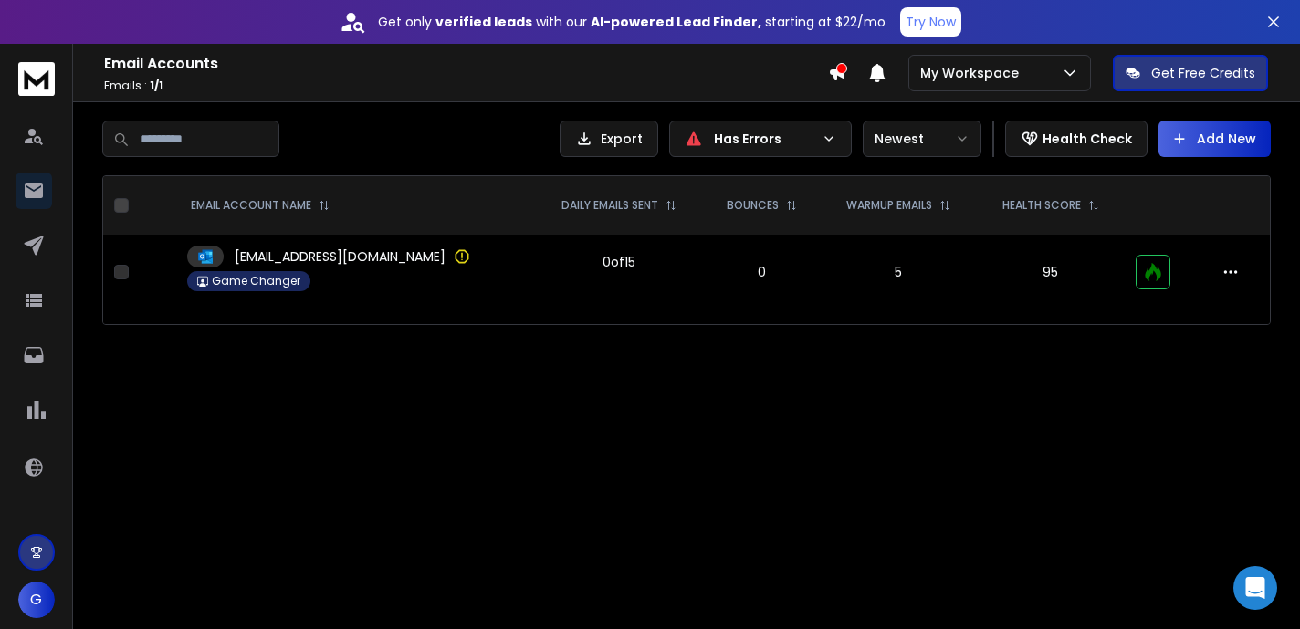
click at [376, 257] on p "[EMAIL_ADDRESS][DOMAIN_NAME]" at bounding box center [340, 256] width 211 height 18
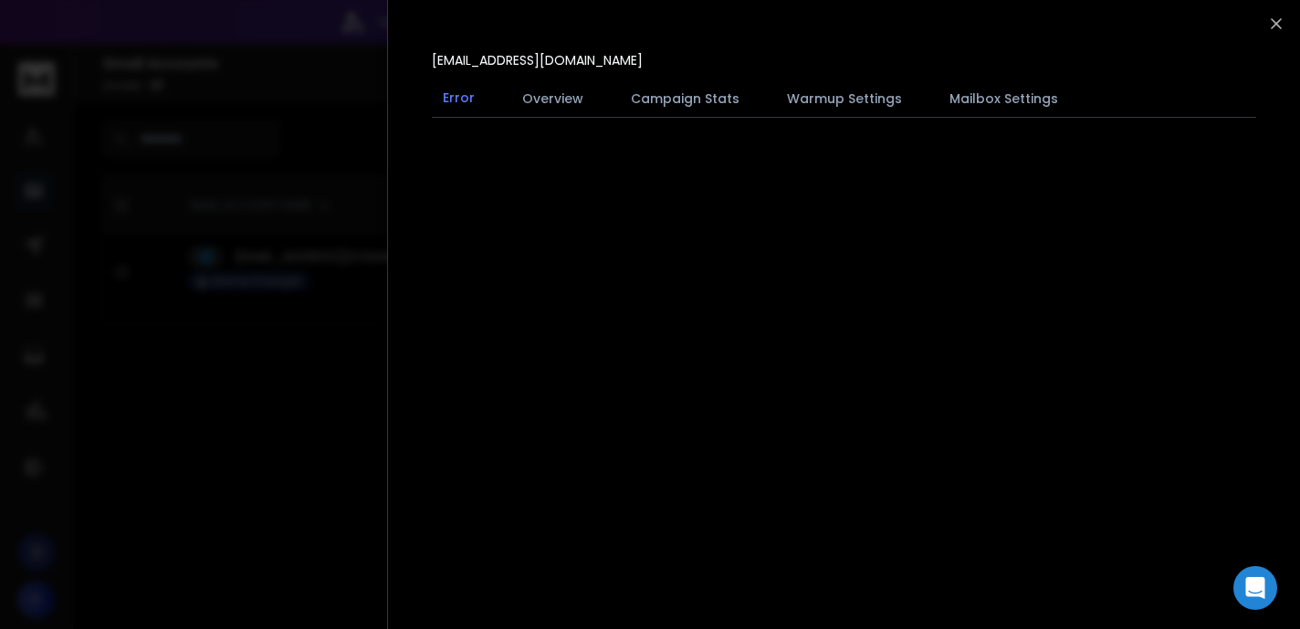
click at [824, 95] on button "Warmup Settings" at bounding box center [844, 99] width 137 height 40
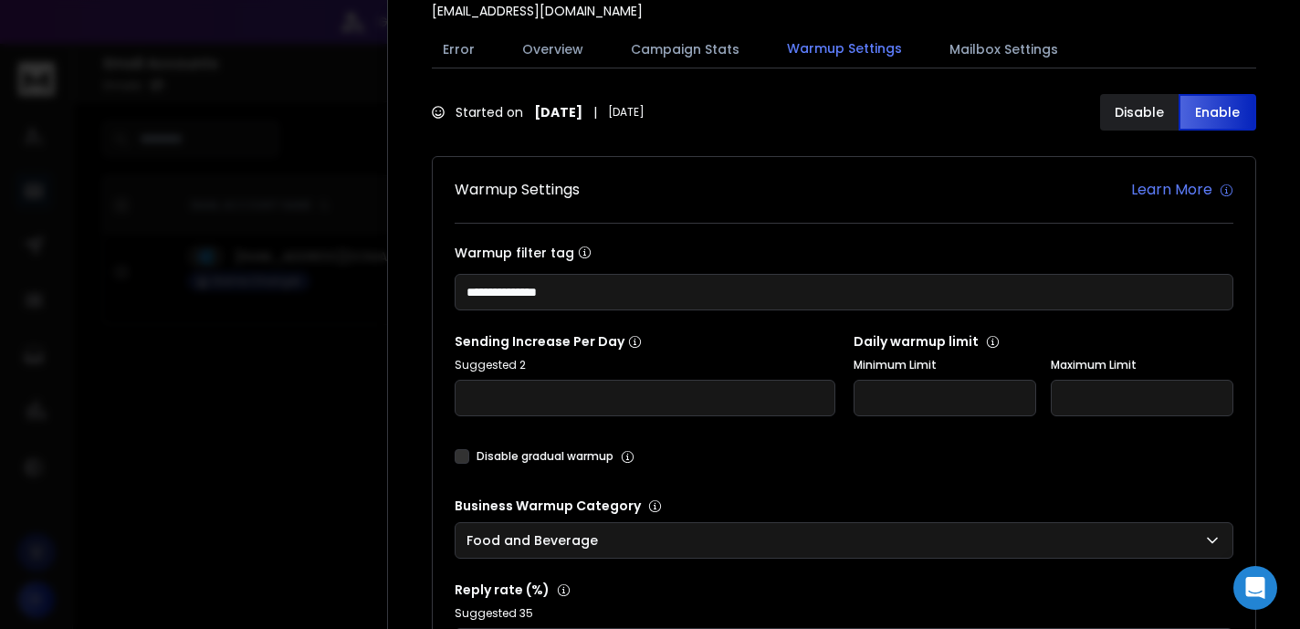
scroll to position [0, 0]
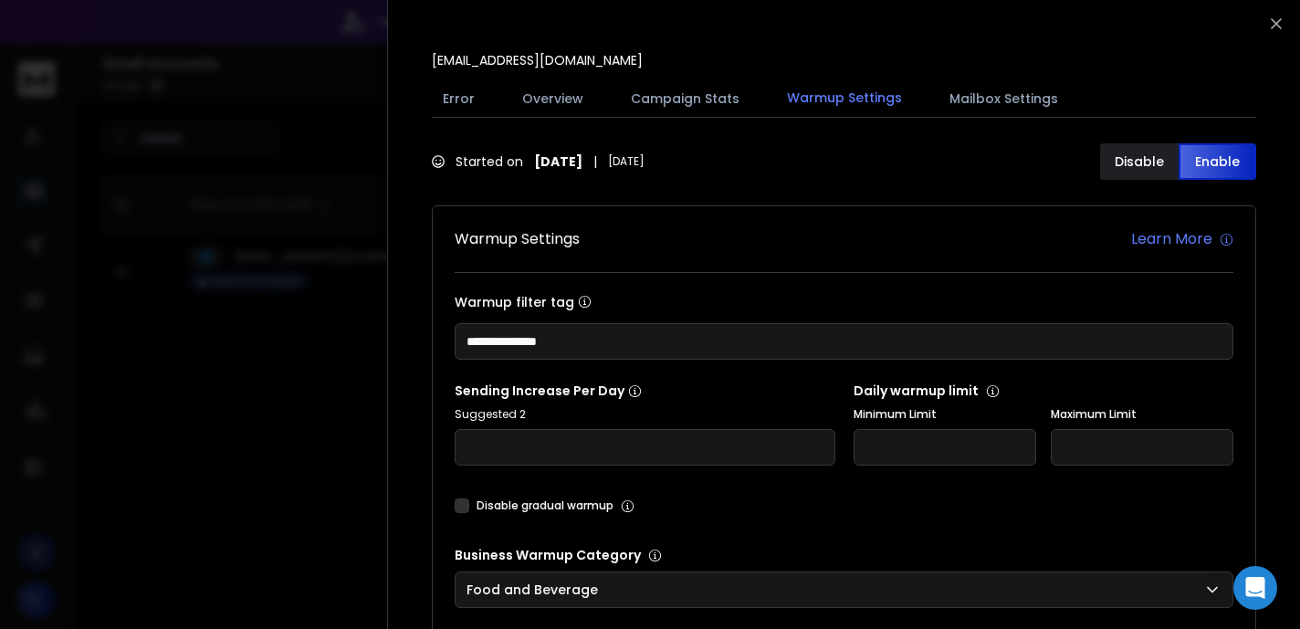
click at [543, 97] on button "Overview" at bounding box center [552, 99] width 83 height 40
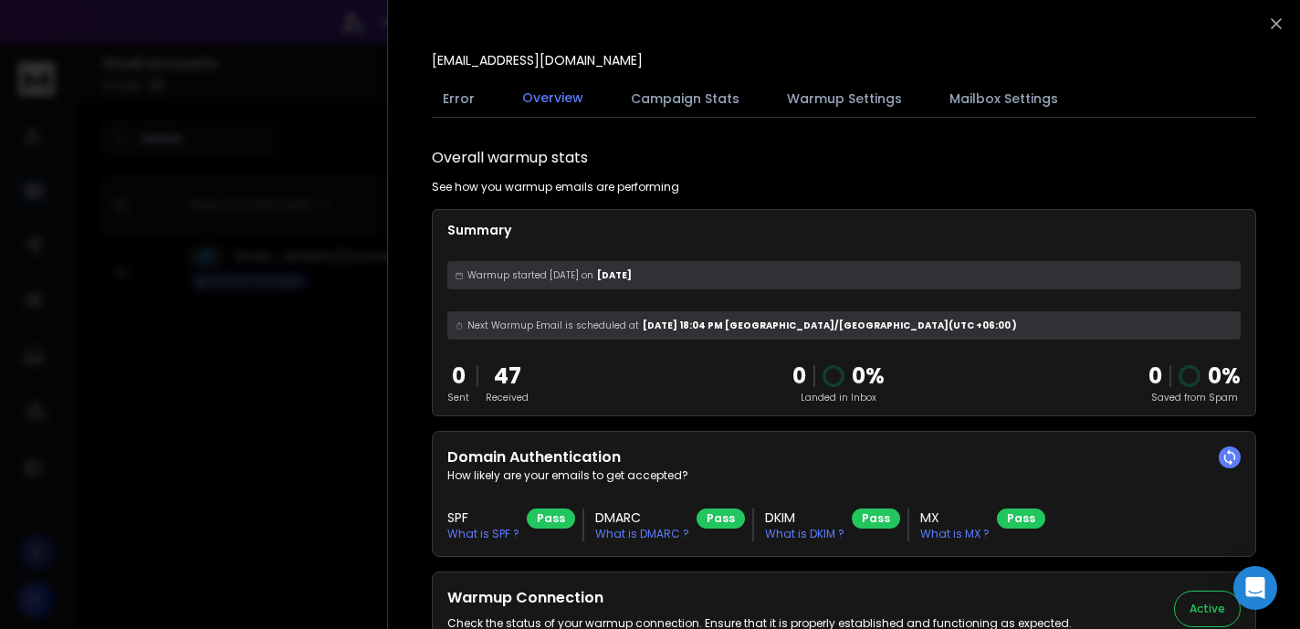
click at [695, 97] on button "Campaign Stats" at bounding box center [685, 99] width 131 height 40
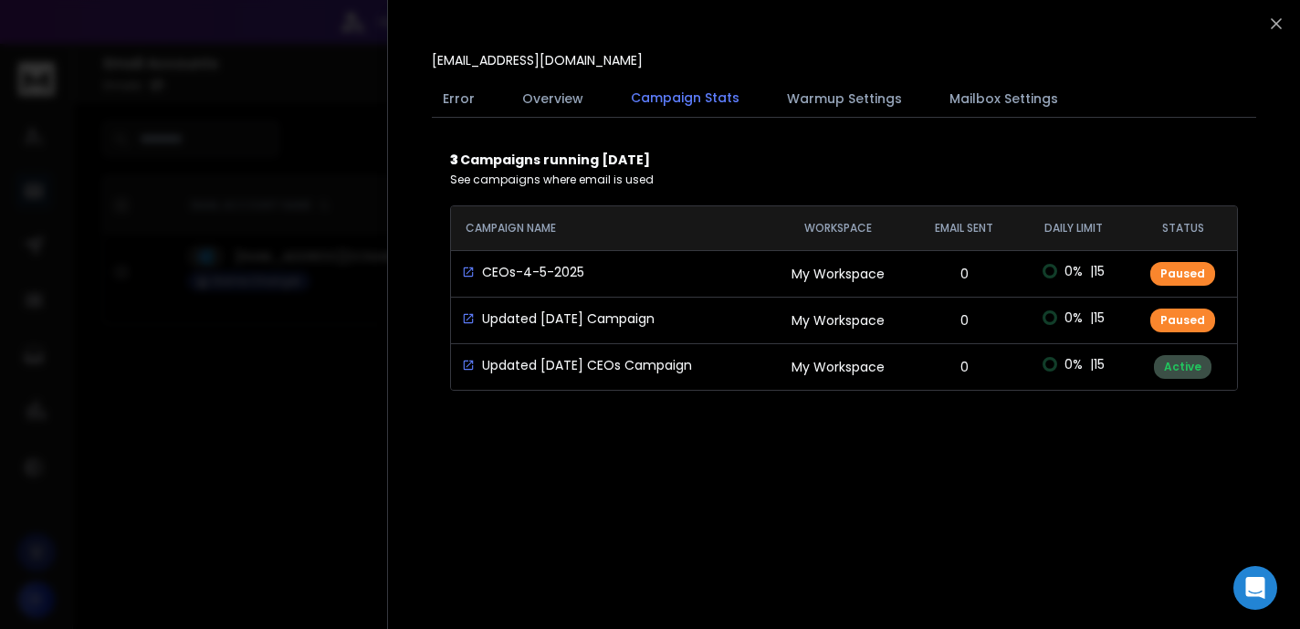
click at [841, 97] on button "Warmup Settings" at bounding box center [844, 99] width 137 height 40
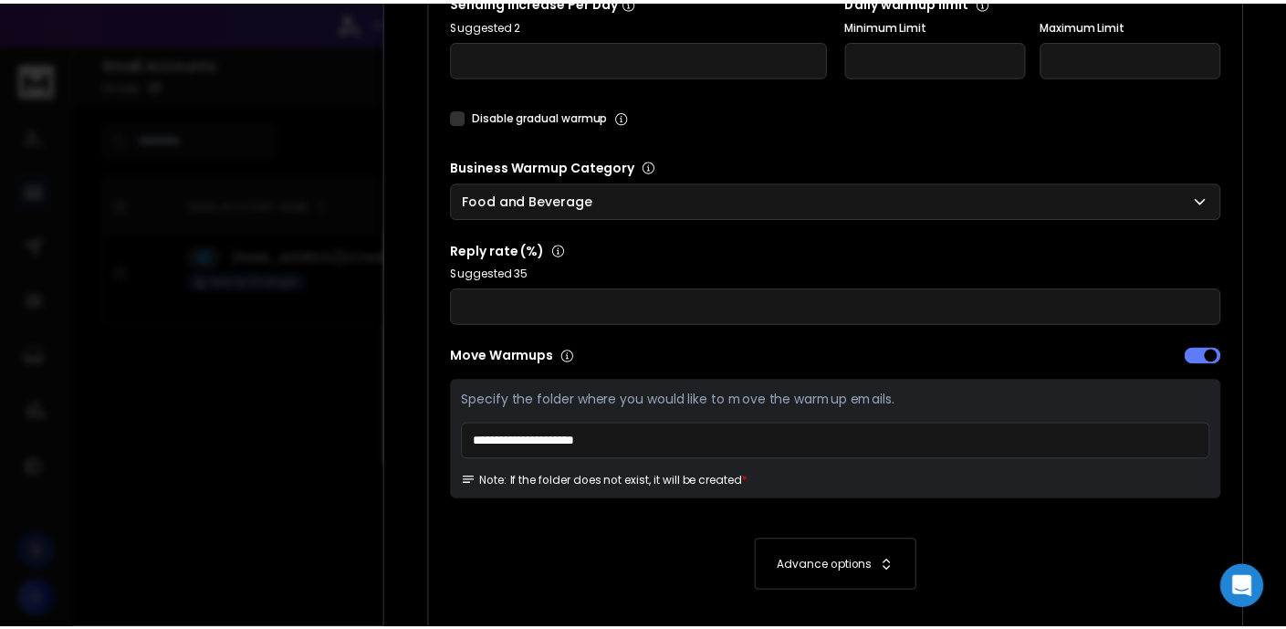
scroll to position [503, 0]
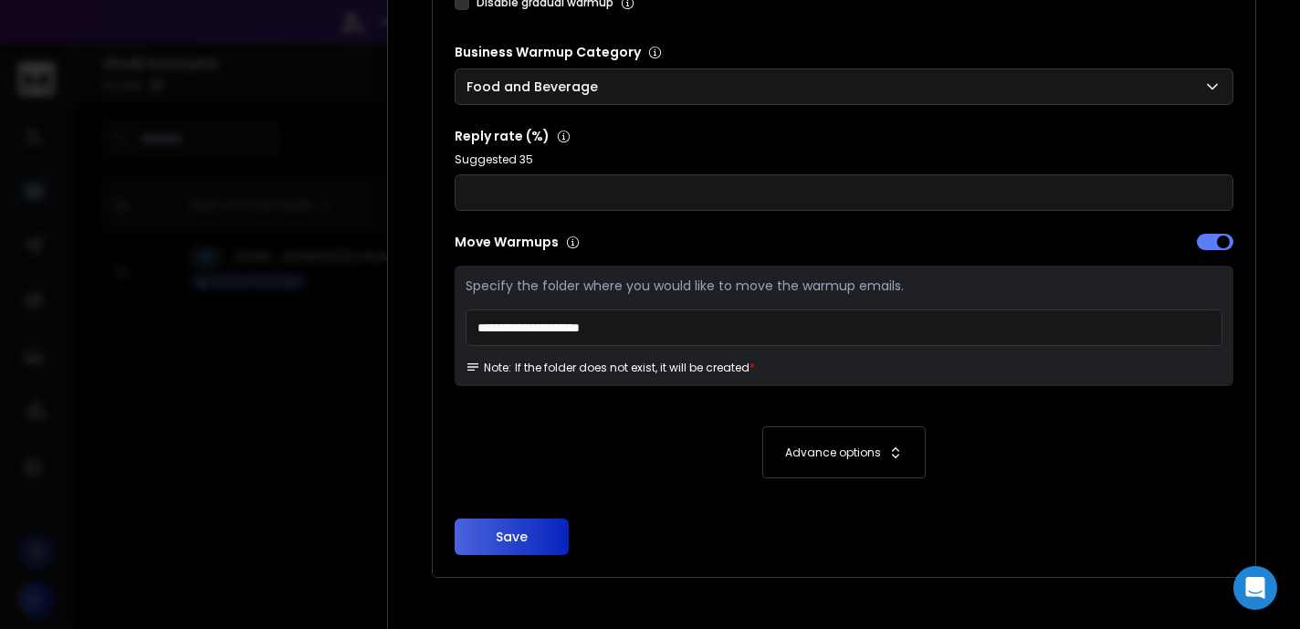
click at [496, 535] on button "Save" at bounding box center [512, 537] width 114 height 37
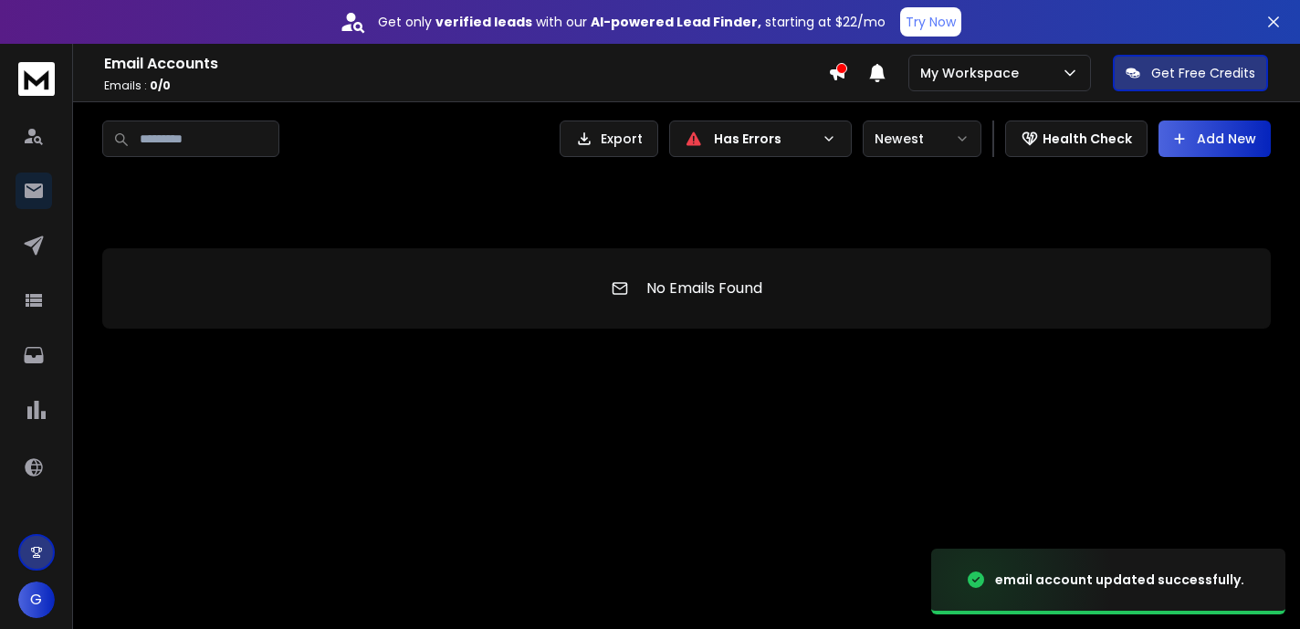
click at [760, 131] on p "Has Errors" at bounding box center [764, 139] width 100 height 18
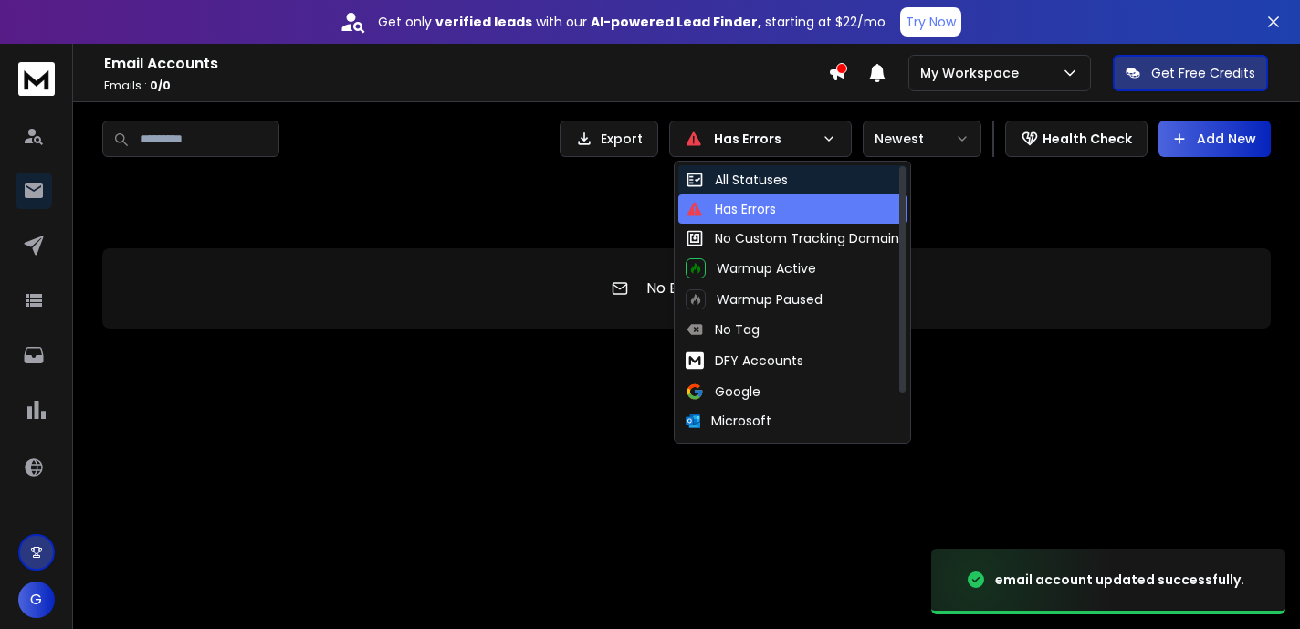
click at [752, 175] on div "All Statuses" at bounding box center [737, 180] width 102 height 18
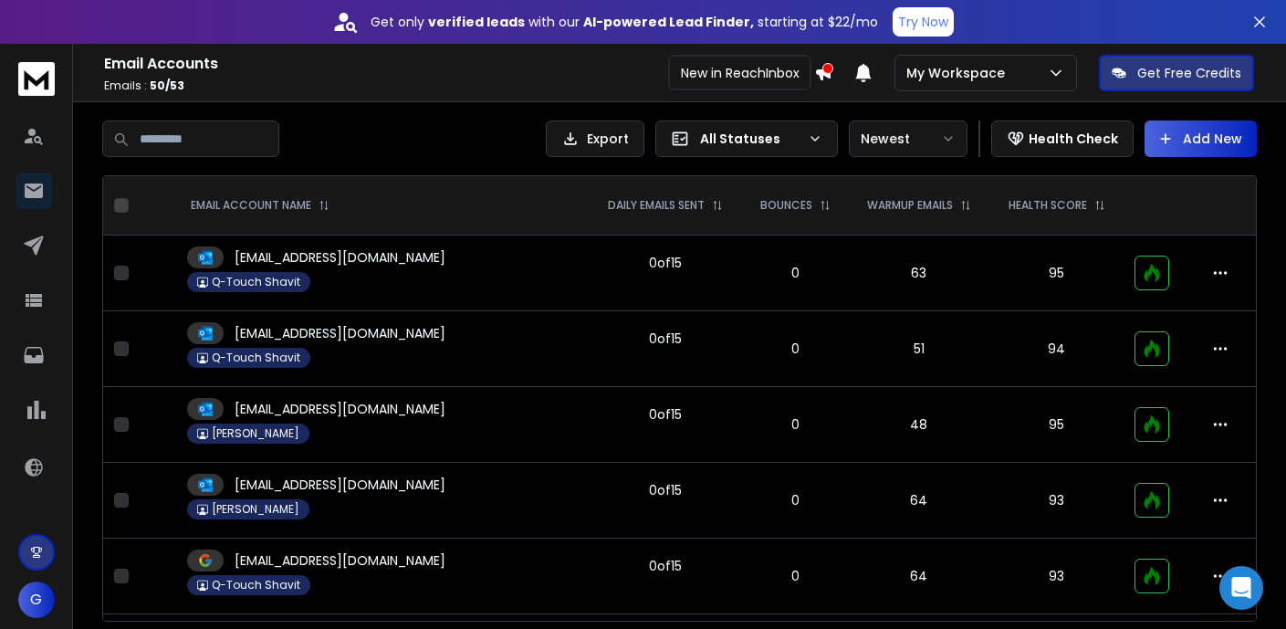
click at [831, 72] on icon at bounding box center [823, 73] width 15 height 15
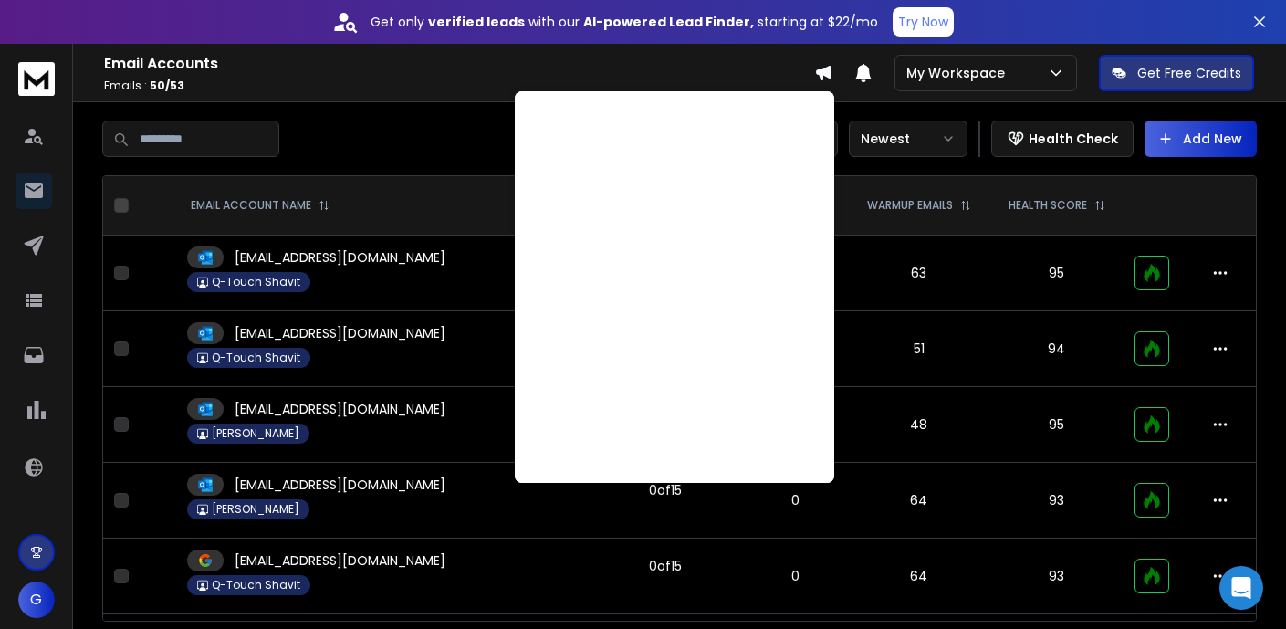
click at [470, 125] on div at bounding box center [318, 139] width 433 height 37
